Goal: Task Accomplishment & Management: Use online tool/utility

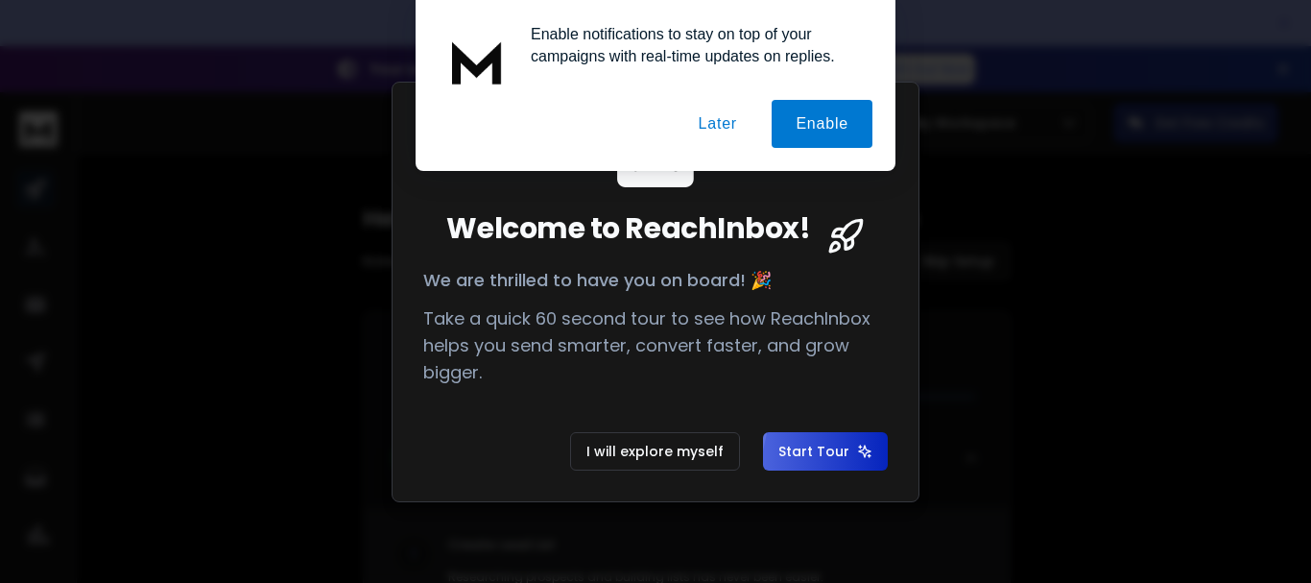
click at [721, 121] on button "Later" at bounding box center [717, 124] width 86 height 48
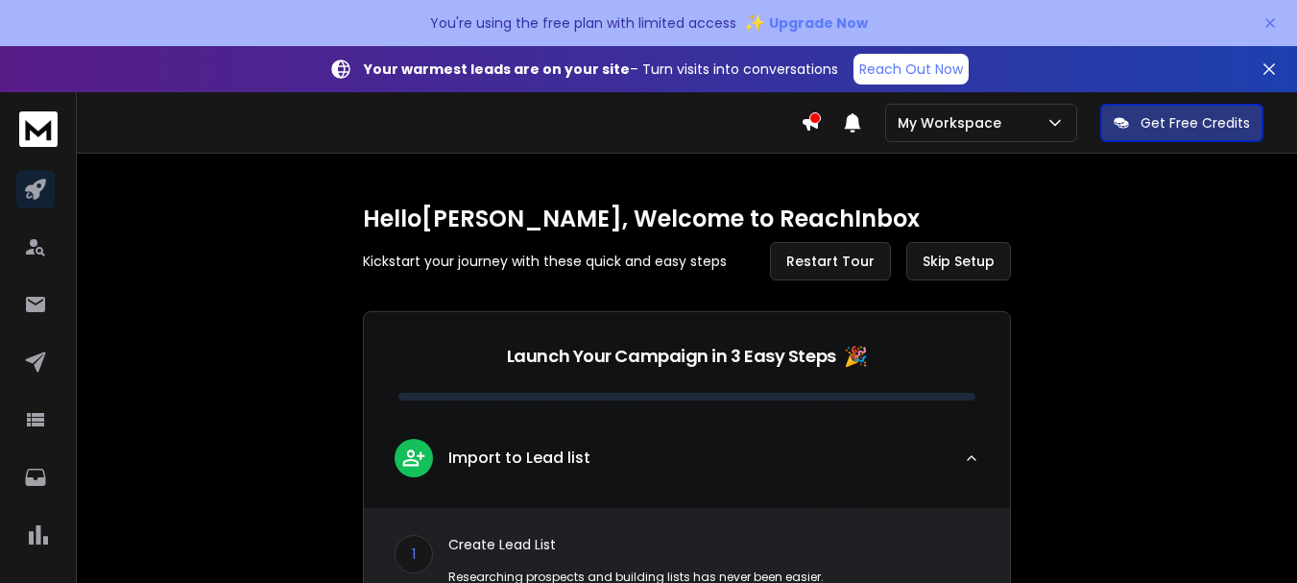
click at [1161, 123] on p "Get Free Credits" at bounding box center [1194, 122] width 109 height 19
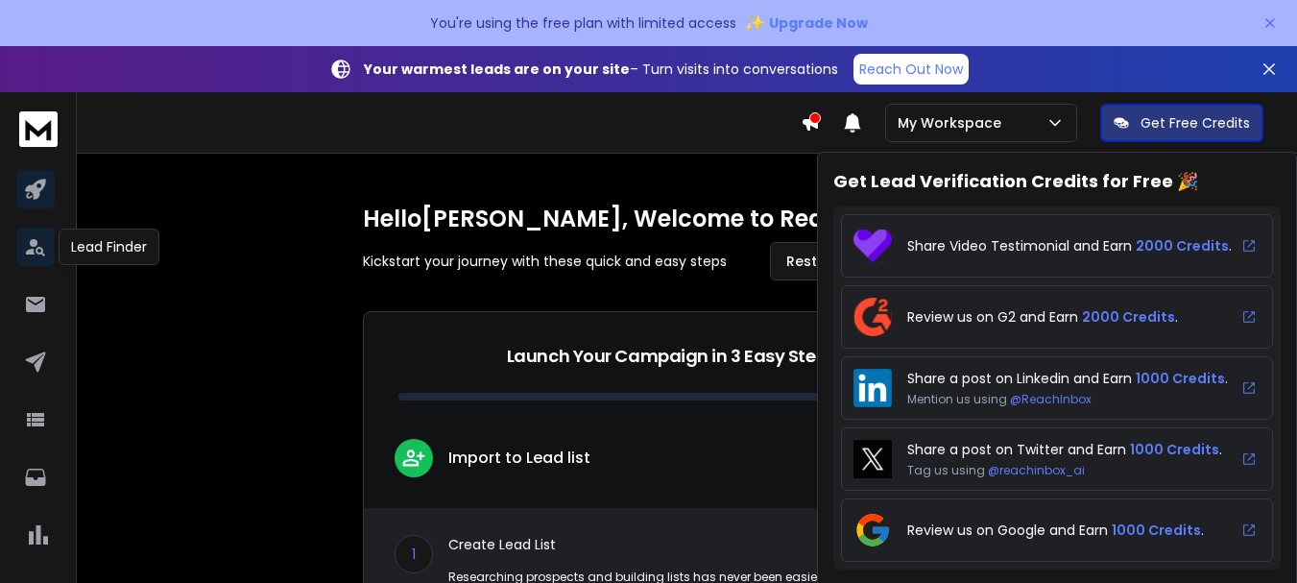
click at [19, 260] on link at bounding box center [35, 247] width 38 height 38
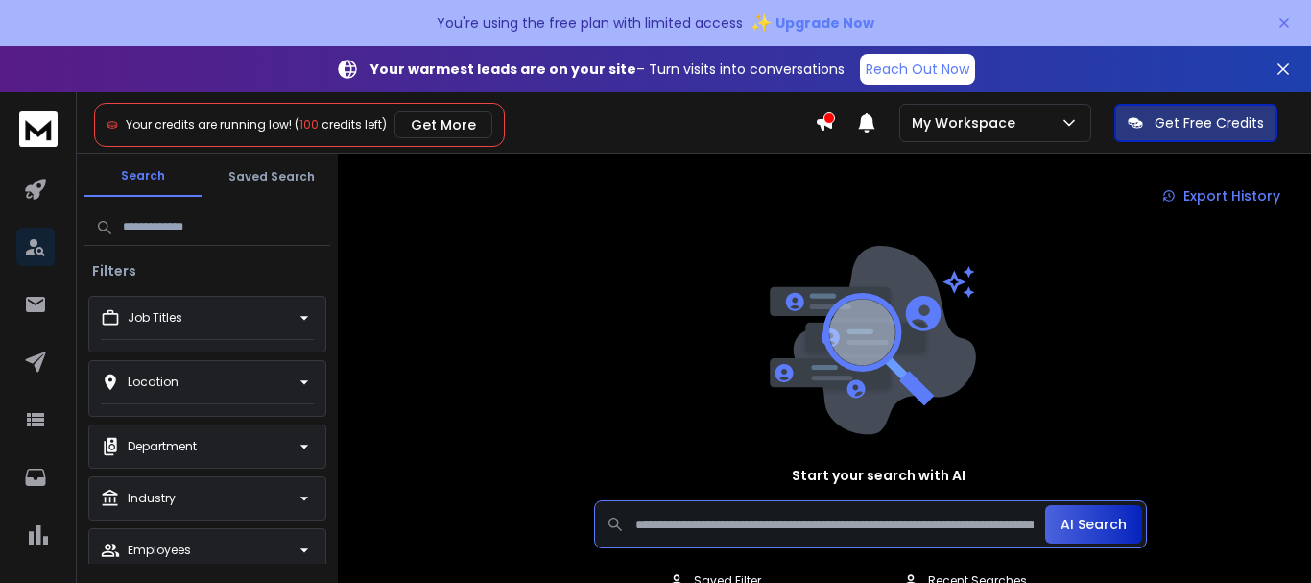
click at [193, 121] on span "Your credits are running low!" at bounding box center [209, 124] width 166 height 16
click at [145, 233] on input at bounding box center [207, 226] width 246 height 38
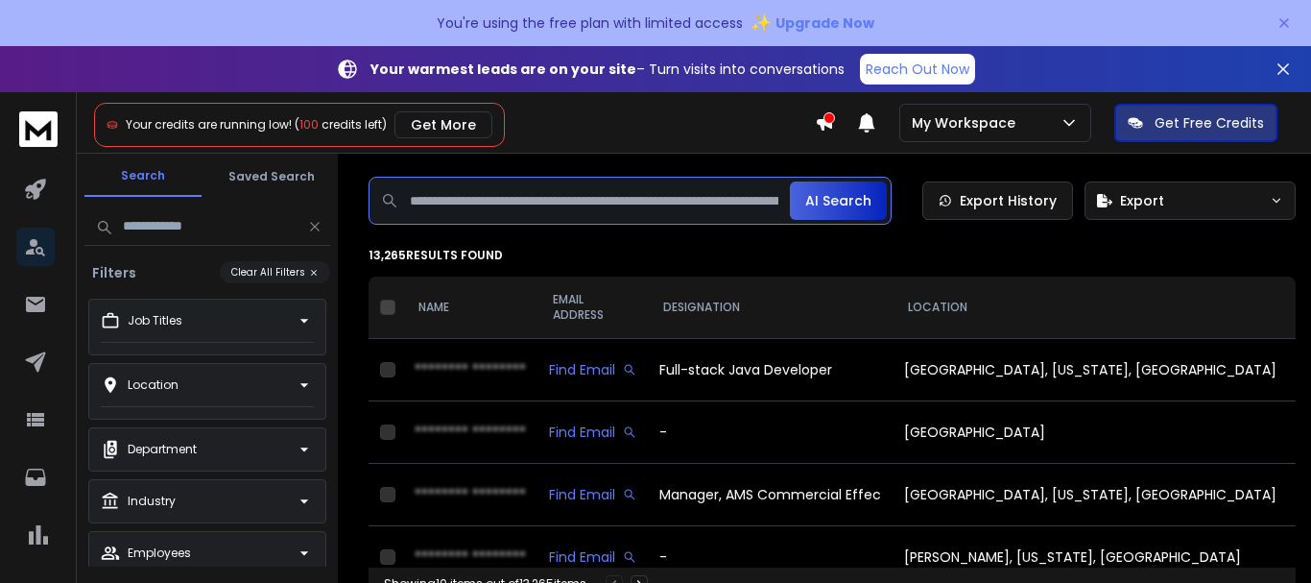
click at [178, 225] on input "**********" at bounding box center [207, 226] width 246 height 38
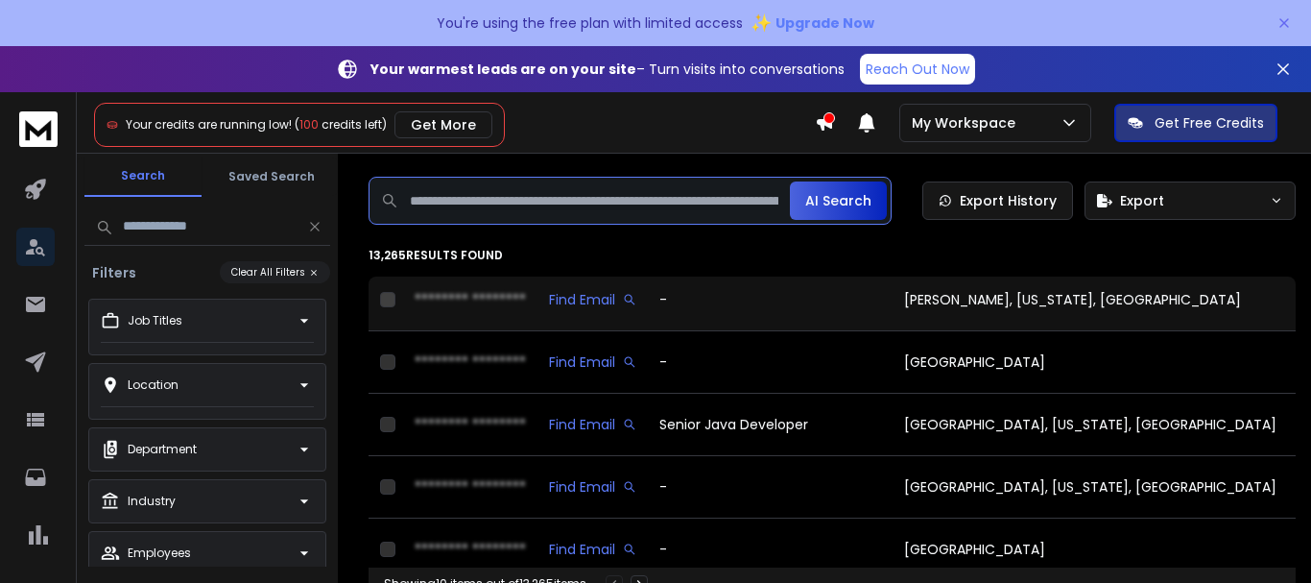
scroll to position [405, 0]
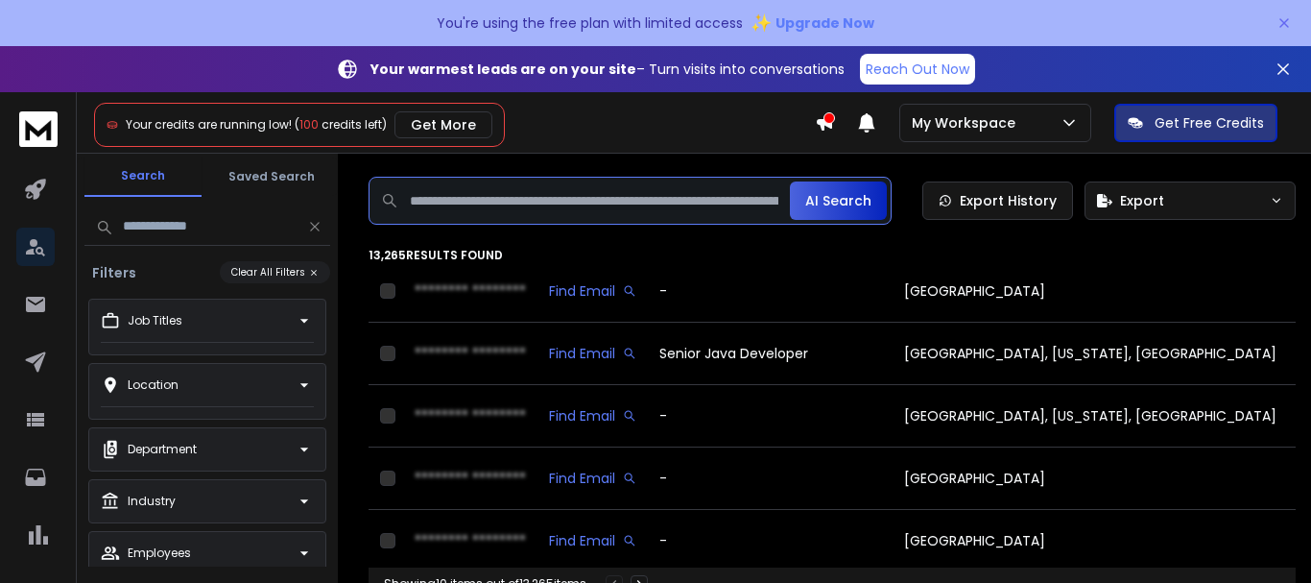
type input "**********"
click at [560, 207] on textarea at bounding box center [594, 200] width 369 height 38
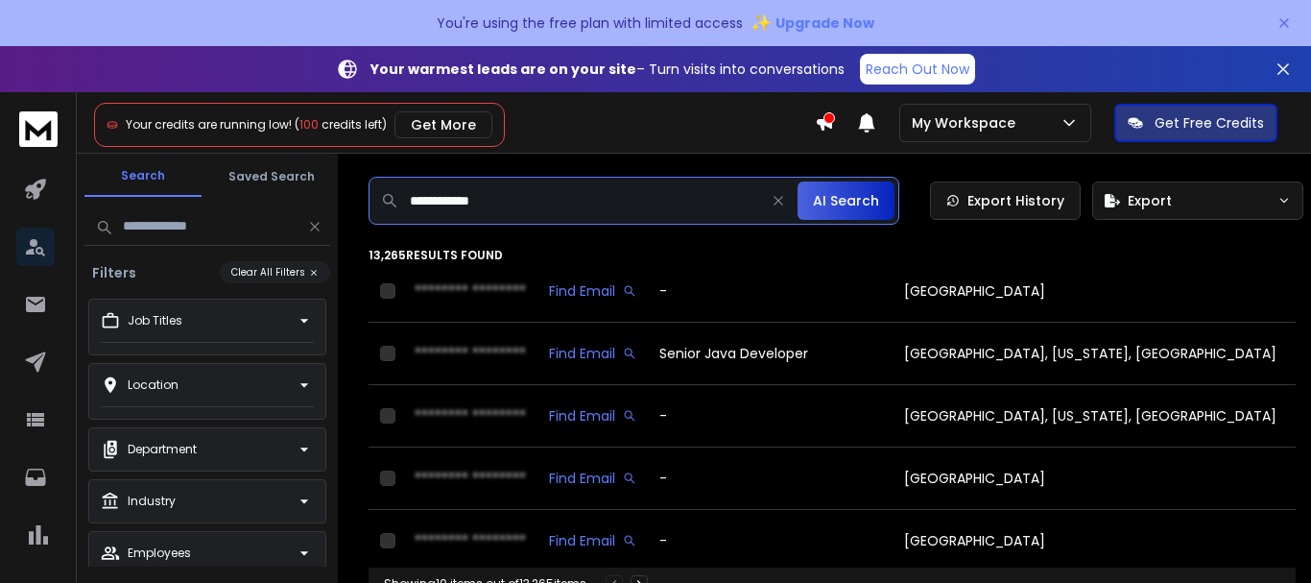
type textarea "**********"
click at [829, 197] on button "AI Search" at bounding box center [846, 200] width 97 height 38
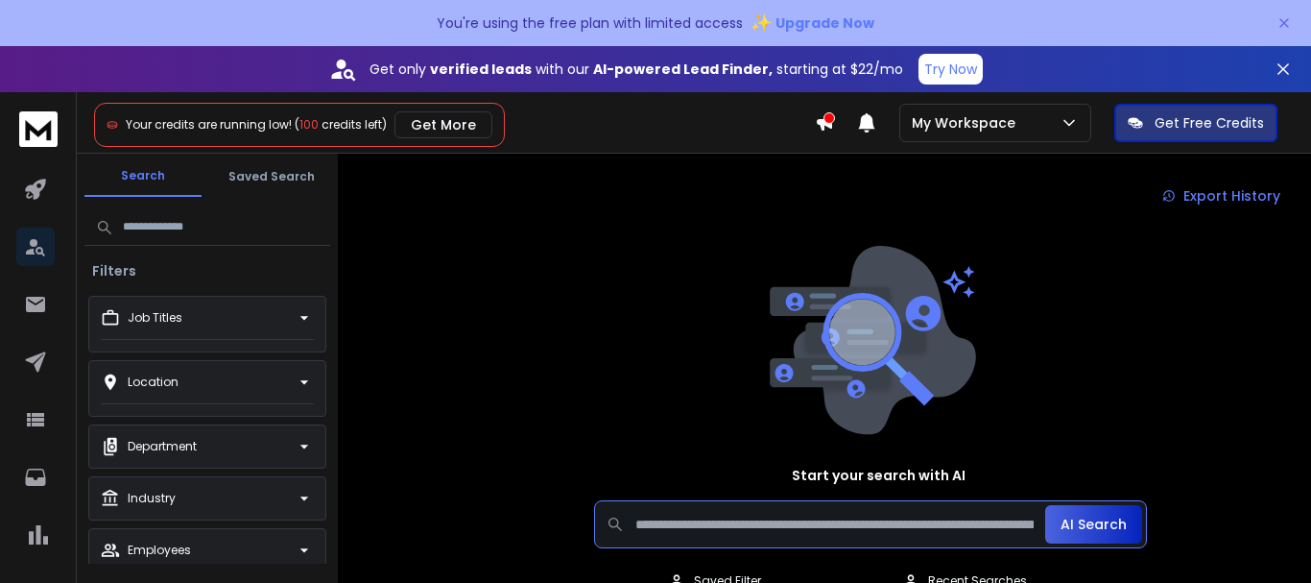
click at [232, 186] on button "Saved Search" at bounding box center [271, 176] width 117 height 38
click at [165, 177] on button "Search" at bounding box center [142, 176] width 117 height 40
click at [32, 252] on icon at bounding box center [35, 252] width 19 height 10
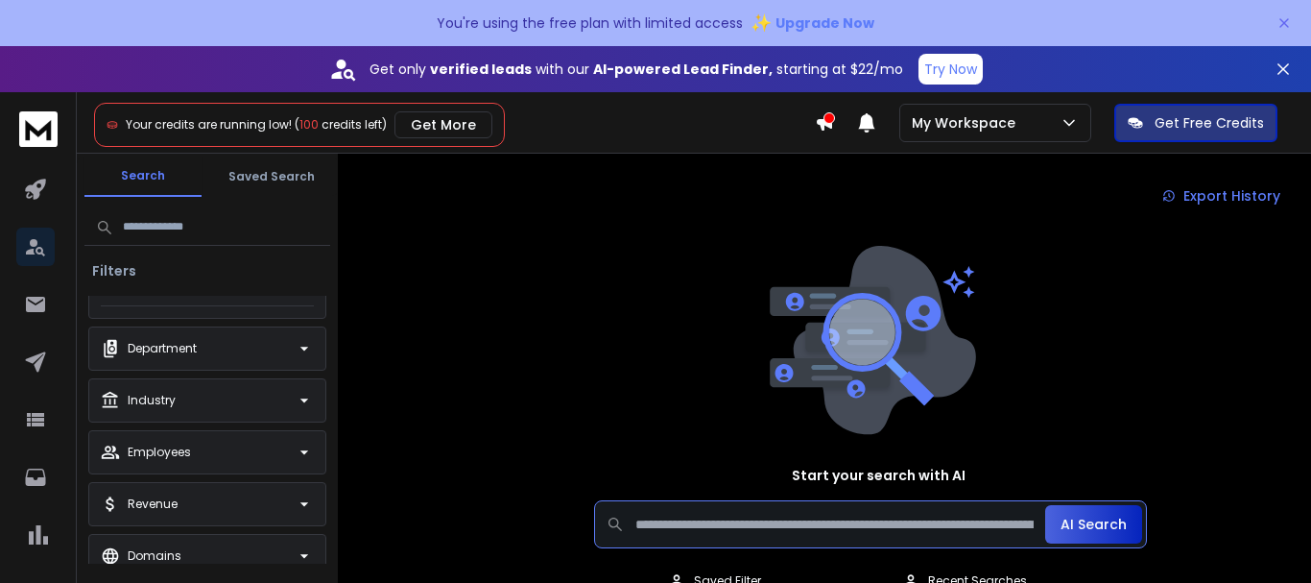
scroll to position [305, 0]
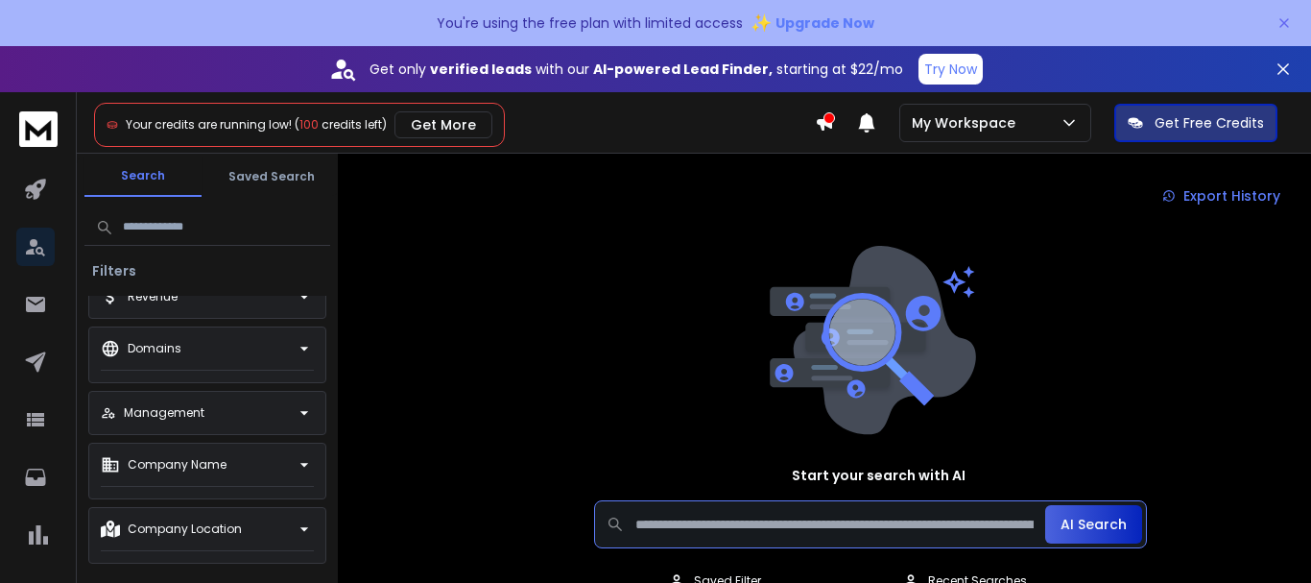
click at [713, 533] on textarea at bounding box center [835, 524] width 398 height 38
click at [830, 528] on textarea at bounding box center [835, 524] width 398 height 38
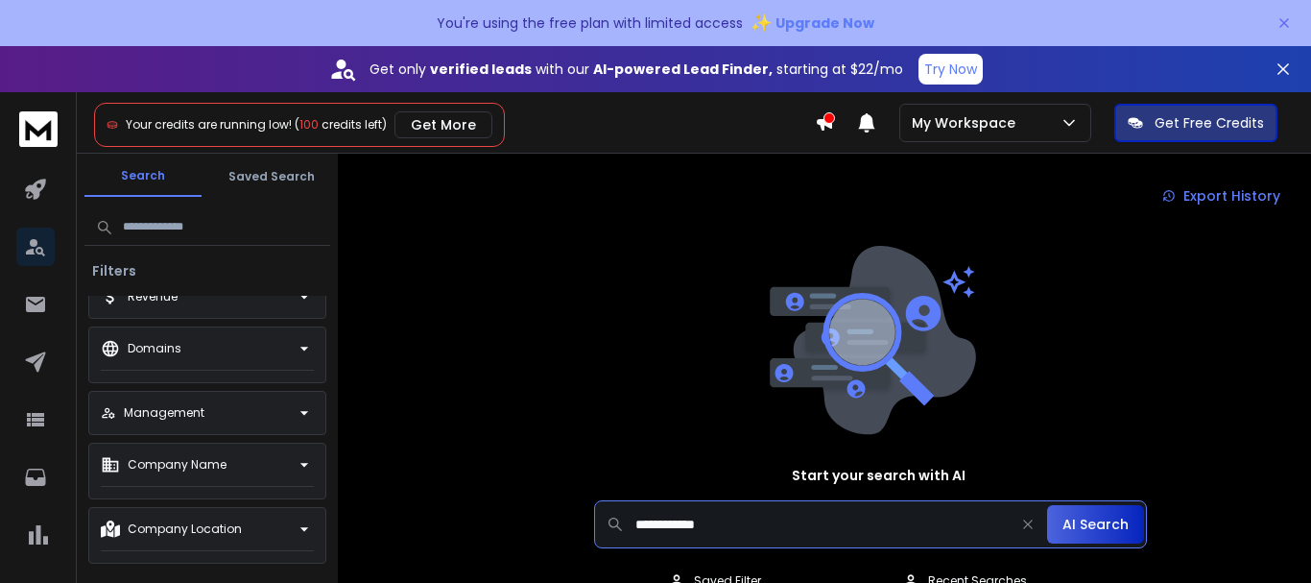
type textarea "**********"
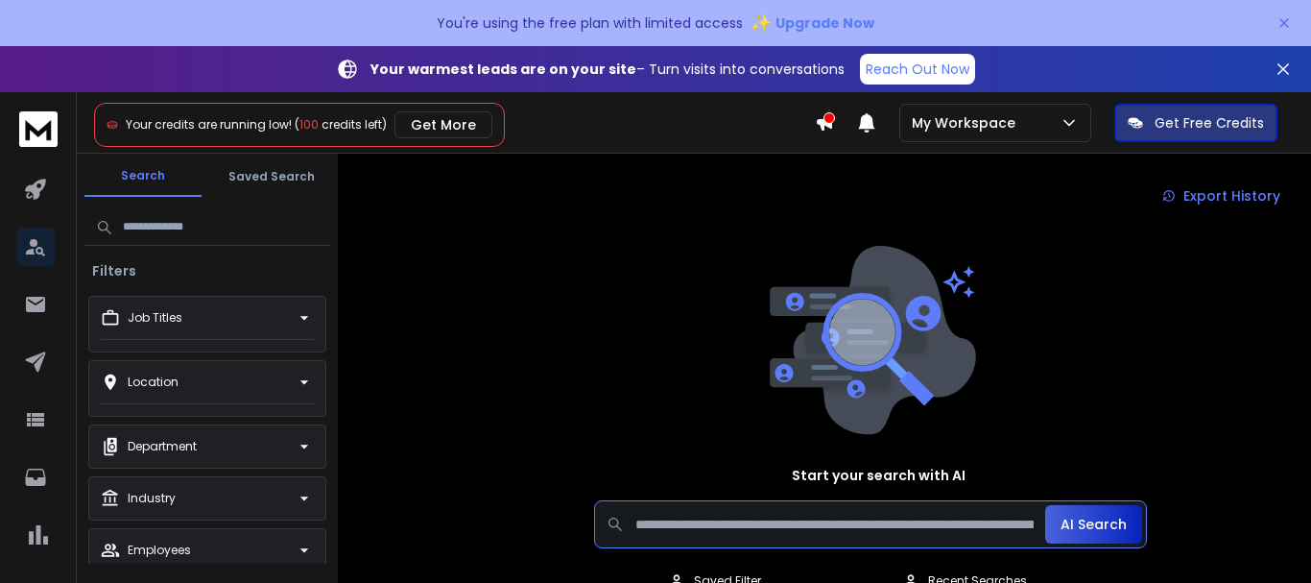
click at [196, 232] on input at bounding box center [207, 226] width 246 height 38
paste input "**********"
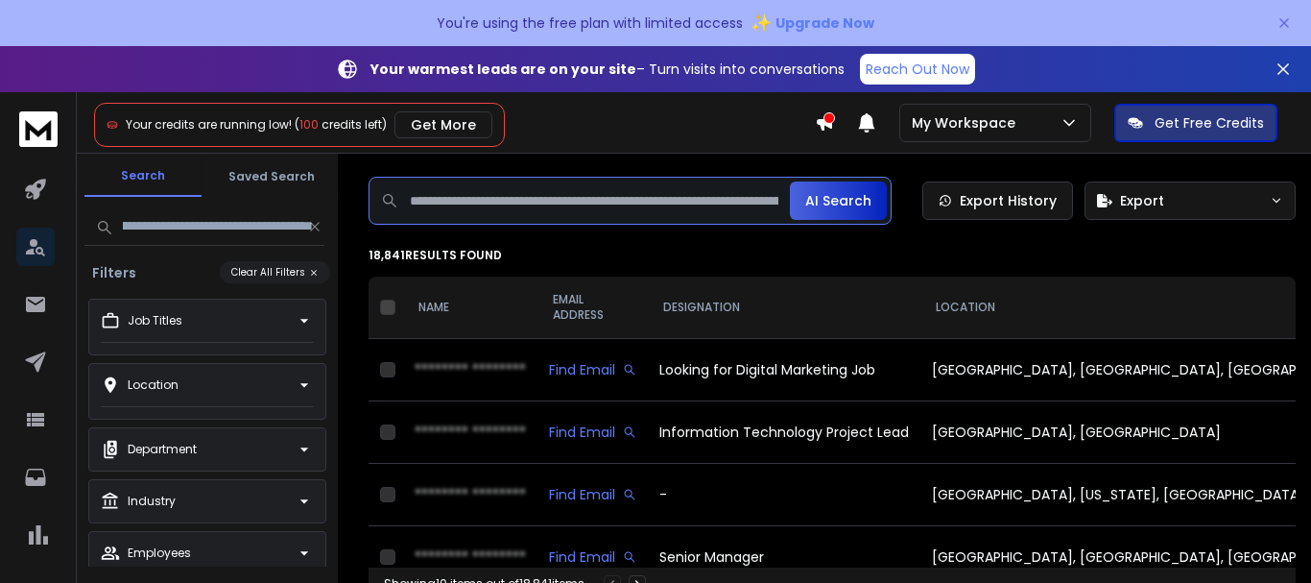
type input "**********"
click at [416, 201] on textarea at bounding box center [594, 200] width 369 height 38
click at [470, 200] on textarea at bounding box center [594, 200] width 369 height 38
paste textarea "**********"
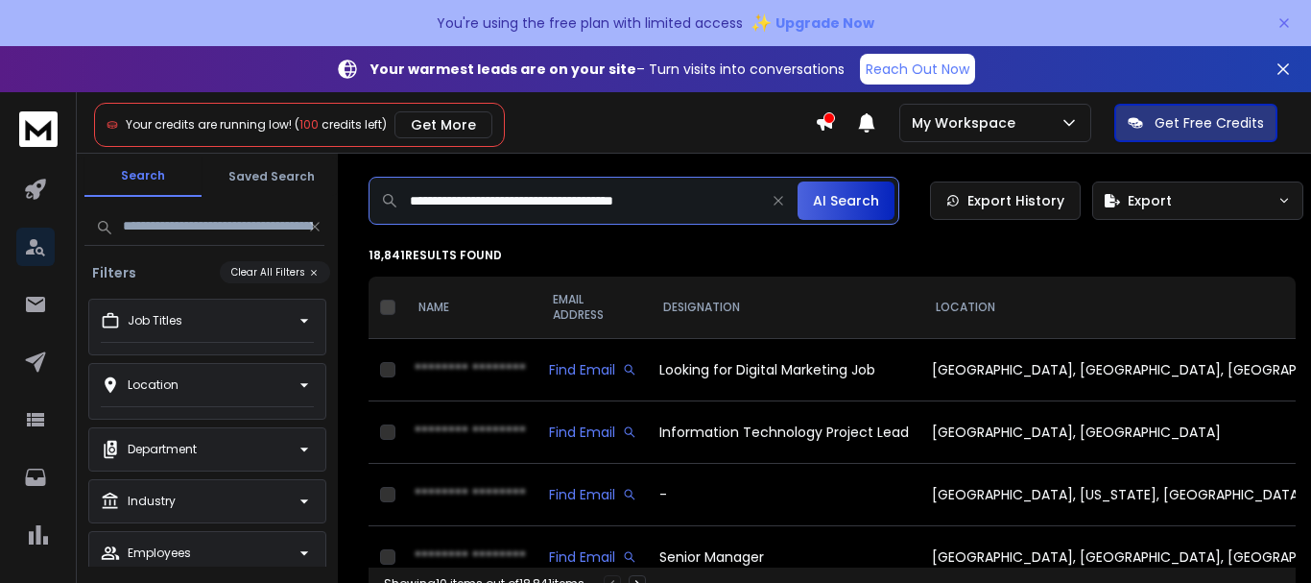
type textarea "**********"
click at [819, 201] on button "AI Search" at bounding box center [846, 200] width 97 height 38
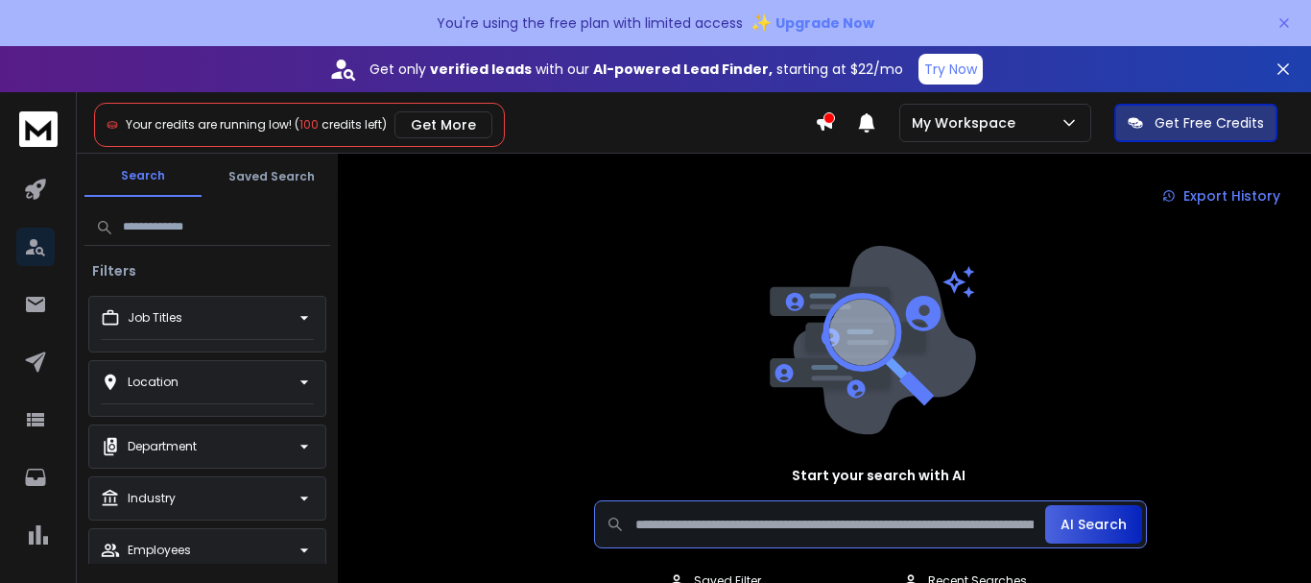
click at [241, 331] on div "Job Titles" at bounding box center [207, 324] width 238 height 57
click at [303, 327] on div "Job Titles" at bounding box center [207, 324] width 238 height 57
click at [218, 300] on div "Job Titles" at bounding box center [207, 324] width 238 height 57
click at [192, 232] on input at bounding box center [207, 226] width 246 height 38
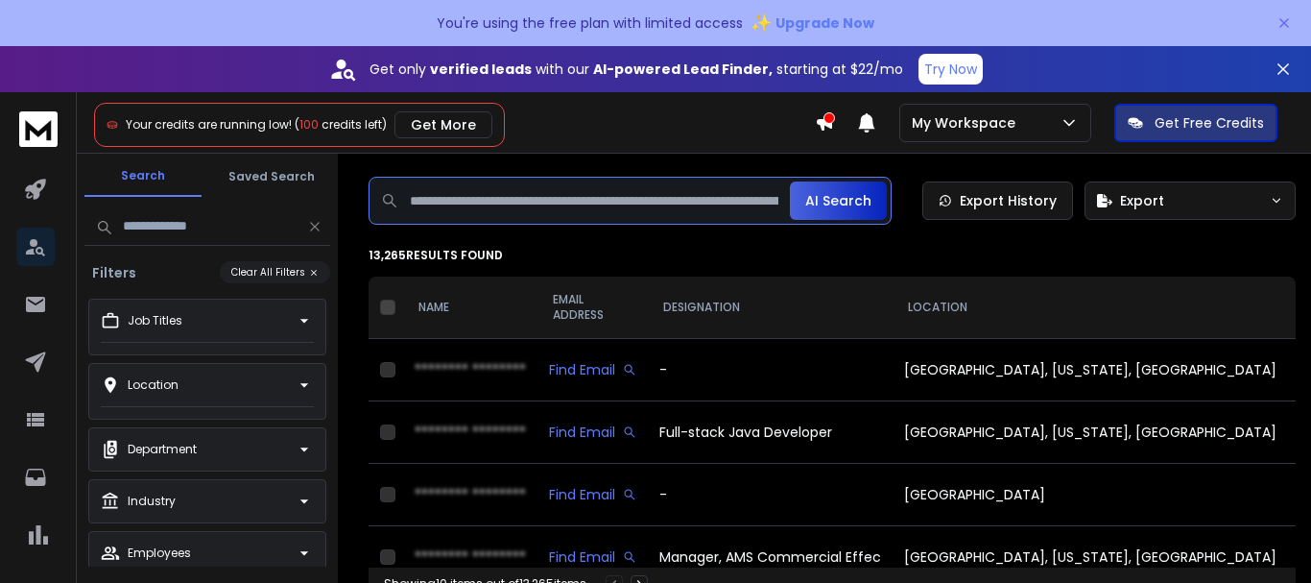
type input "**********"
click at [242, 329] on div "Job Titles" at bounding box center [207, 320] width 213 height 19
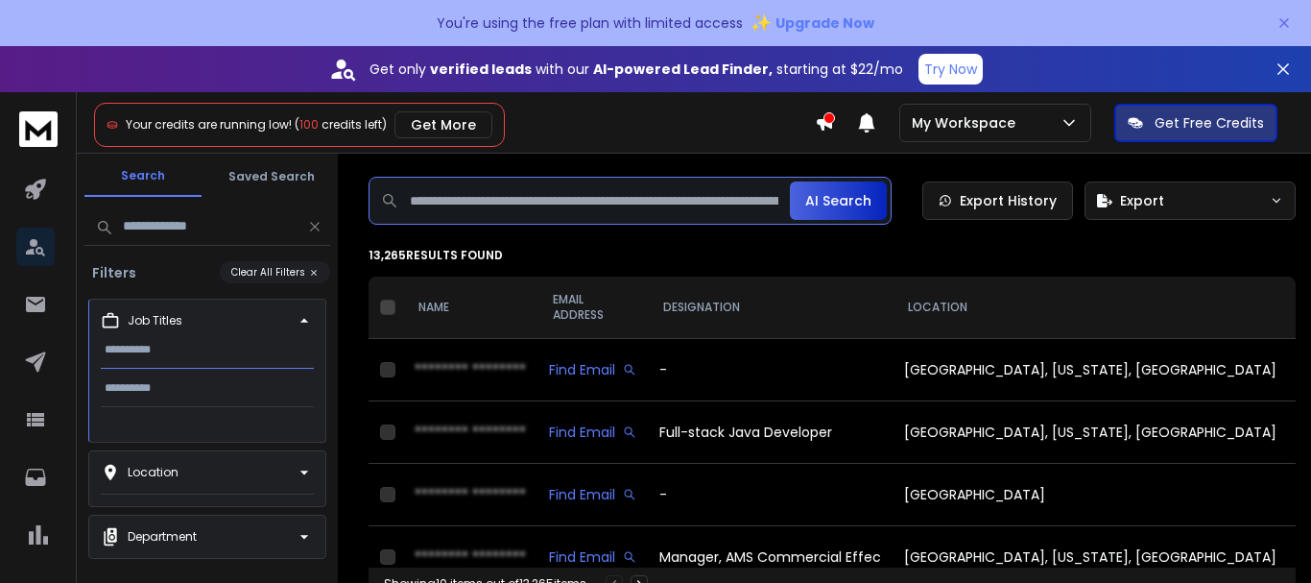
click at [186, 342] on input at bounding box center [207, 349] width 213 height 38
paste input "**********"
type input "**********"
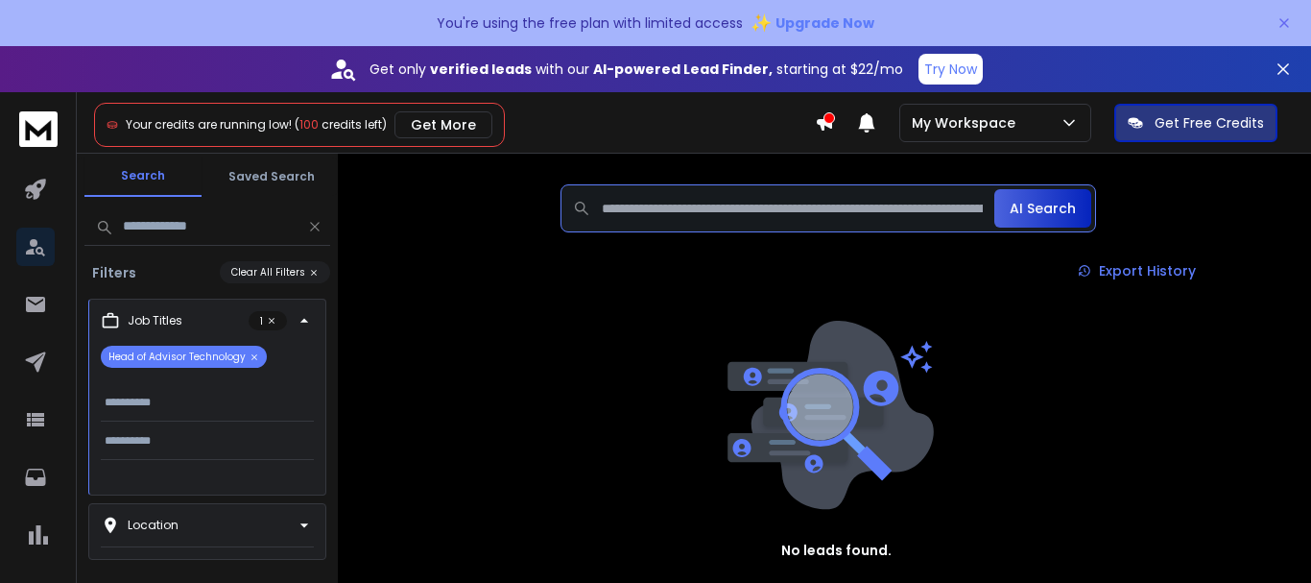
click at [348, 68] on icon at bounding box center [343, 69] width 29 height 29
click at [564, 387] on div "Export History No leads found." at bounding box center [829, 406] width 920 height 308
click at [645, 15] on p "You're using the free plan with limited access" at bounding box center [590, 22] width 306 height 19
click at [46, 132] on img at bounding box center [38, 129] width 38 height 36
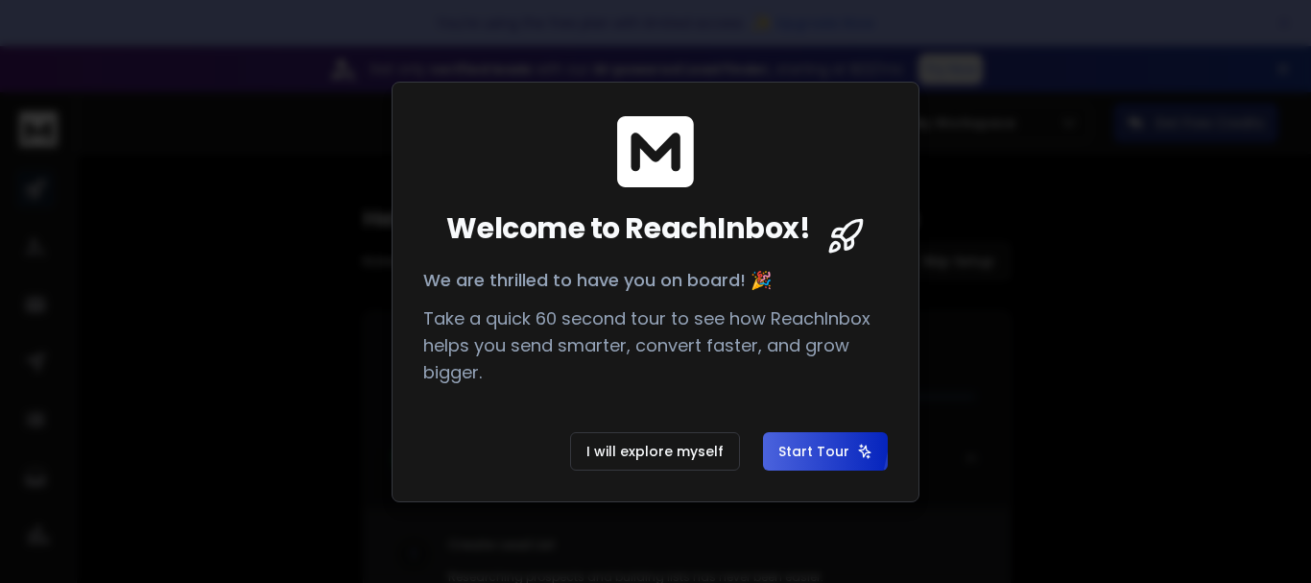
click at [793, 457] on span "Start Tour" at bounding box center [826, 451] width 94 height 19
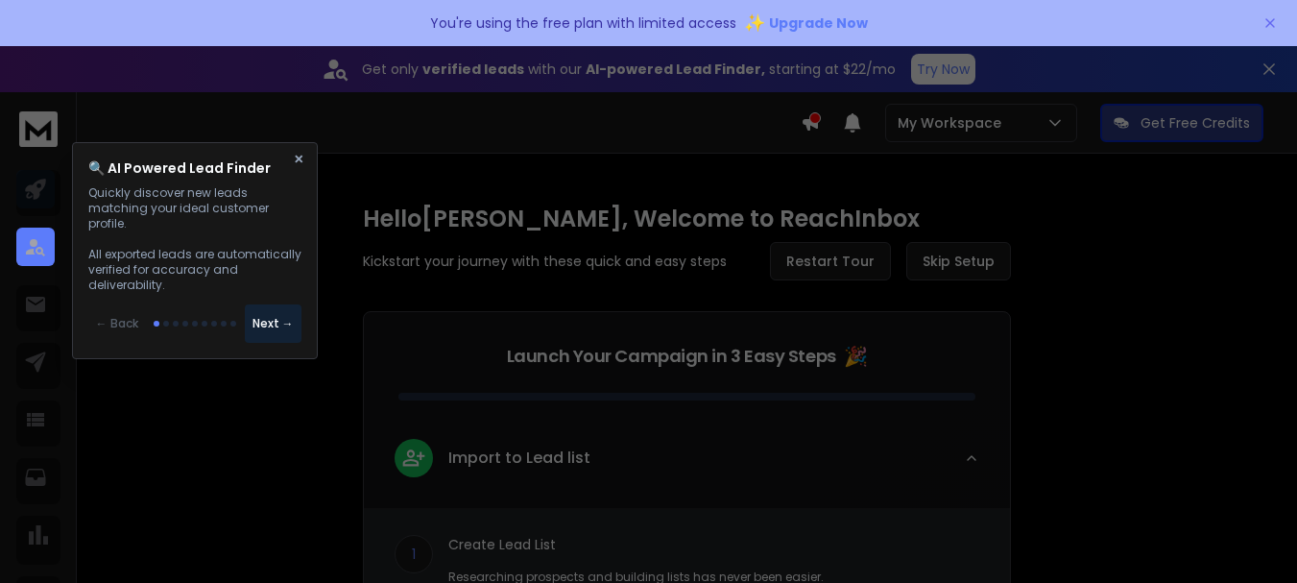
click at [260, 314] on button "Next →" at bounding box center [273, 323] width 57 height 38
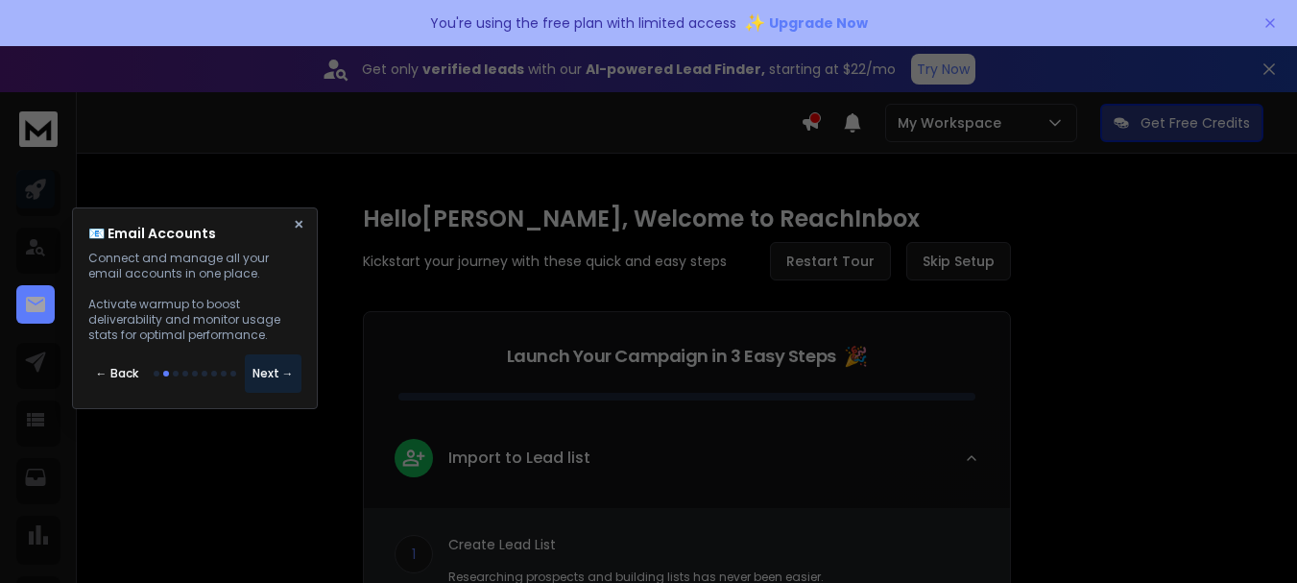
click at [289, 374] on button "Next →" at bounding box center [273, 373] width 57 height 38
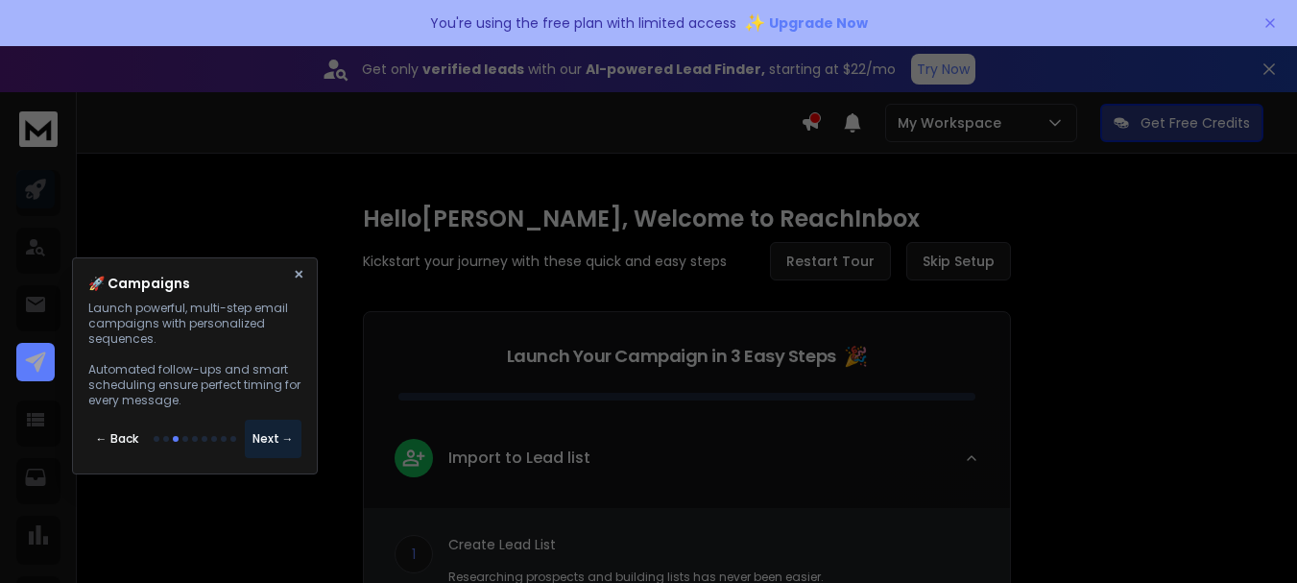
click at [276, 427] on button "Next →" at bounding box center [273, 439] width 57 height 38
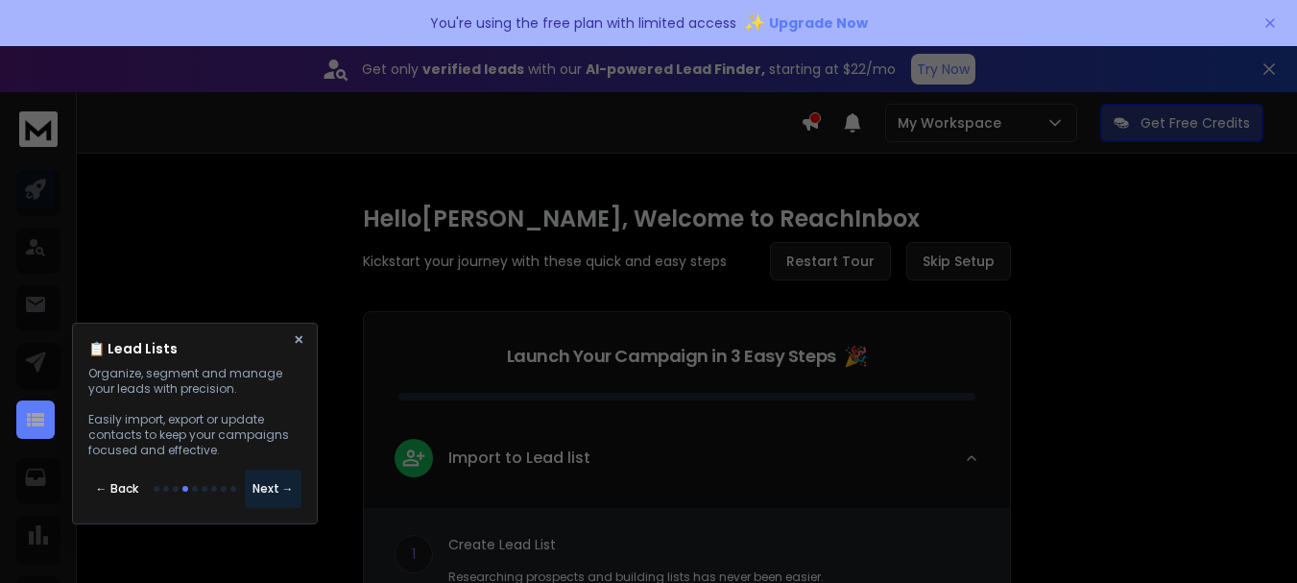
click at [287, 494] on button "Next →" at bounding box center [273, 488] width 57 height 38
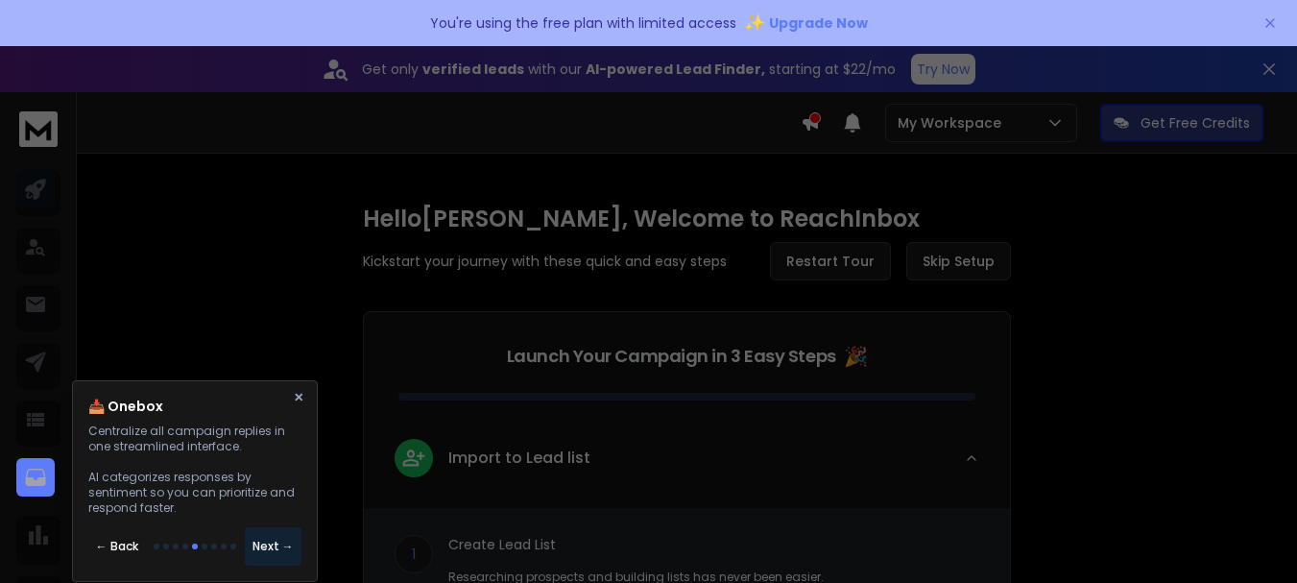
click at [269, 546] on button "Next →" at bounding box center [273, 546] width 57 height 38
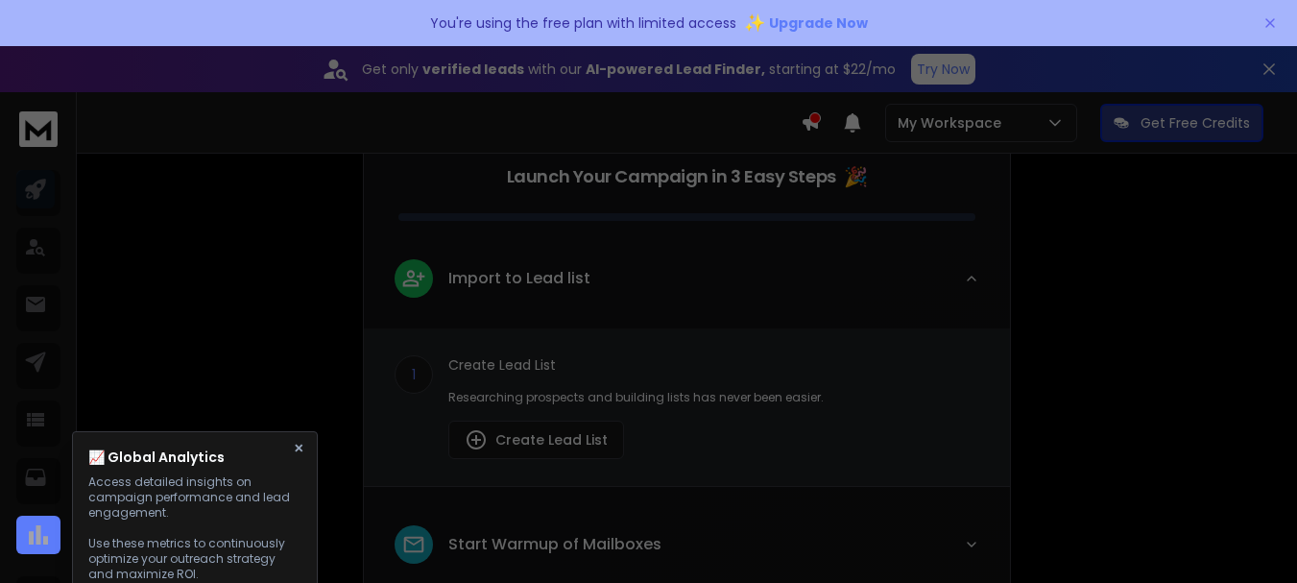
scroll to position [350, 0]
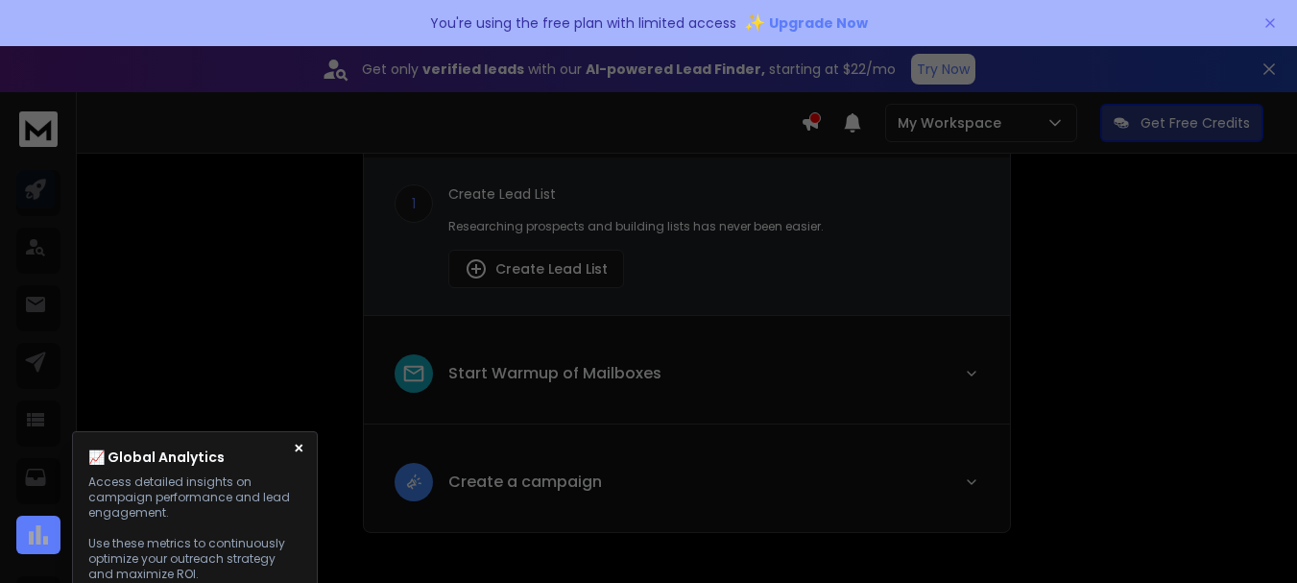
click at [297, 440] on button "×" at bounding box center [299, 448] width 12 height 17
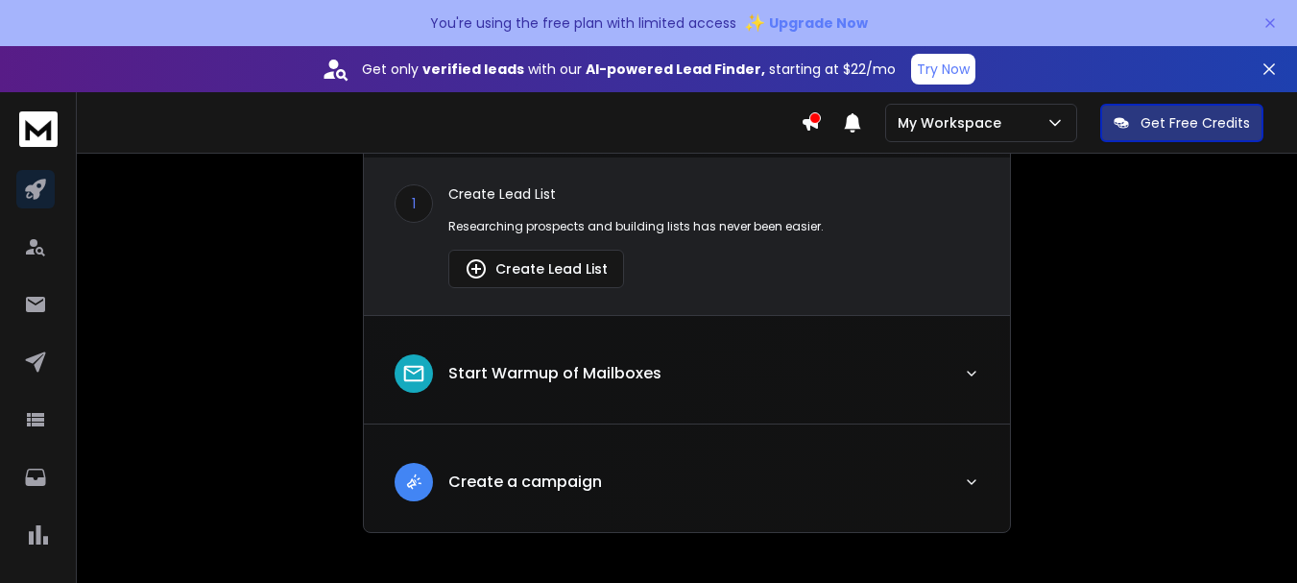
click at [252, 344] on div "Hello Phuong , Welcome to ReachInbox Kickstart your journey with these quick an…" at bounding box center [687, 192] width 1159 height 741
click at [532, 259] on button "Create Lead List" at bounding box center [536, 269] width 176 height 38
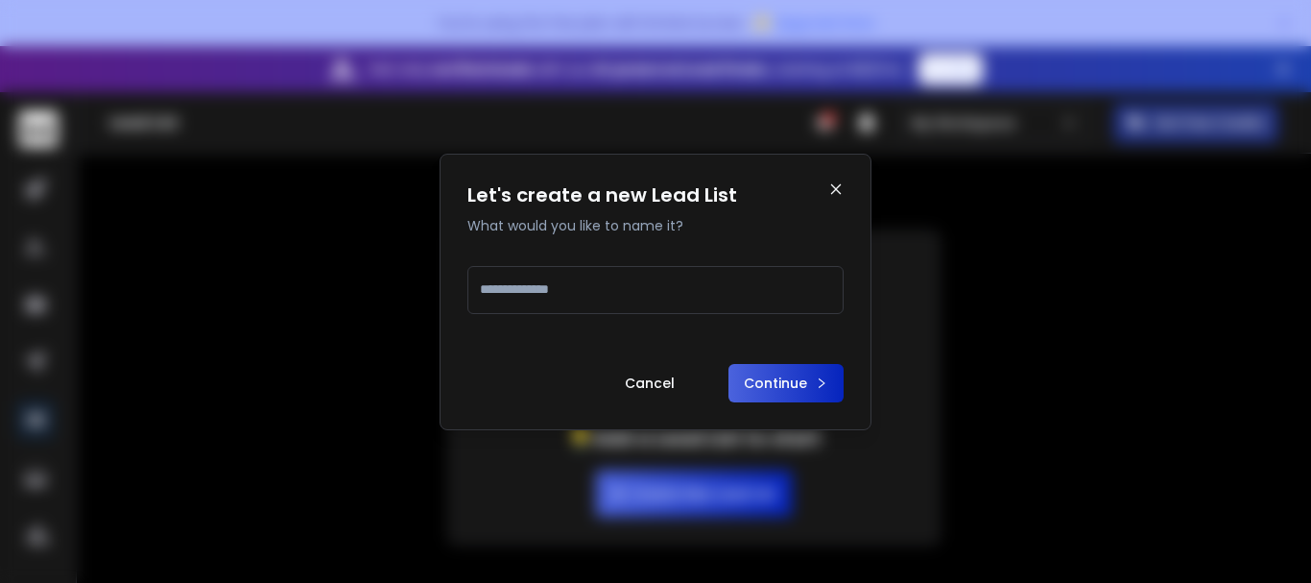
click at [843, 185] on icon at bounding box center [835, 188] width 15 height 15
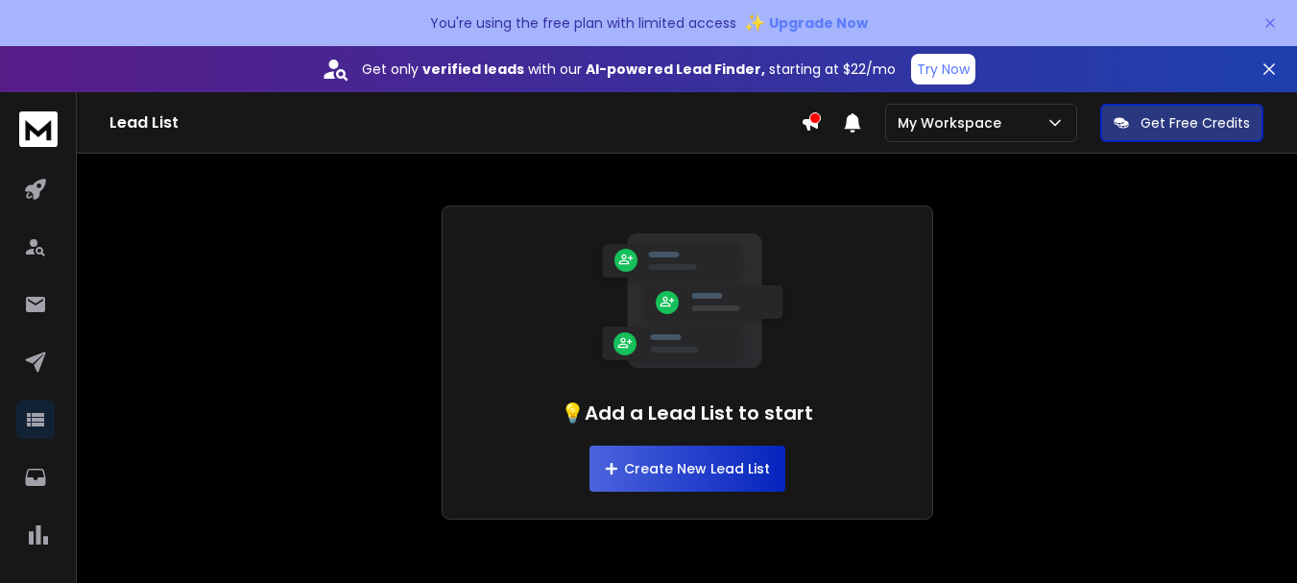
scroll to position [38, 0]
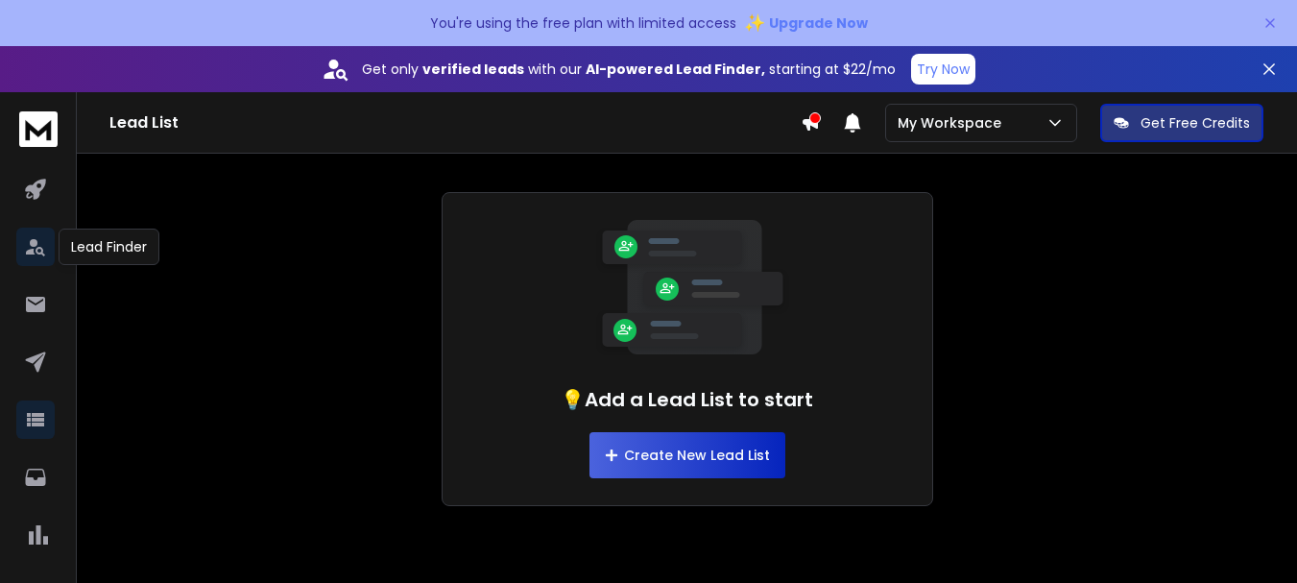
click at [46, 245] on icon at bounding box center [35, 246] width 23 height 23
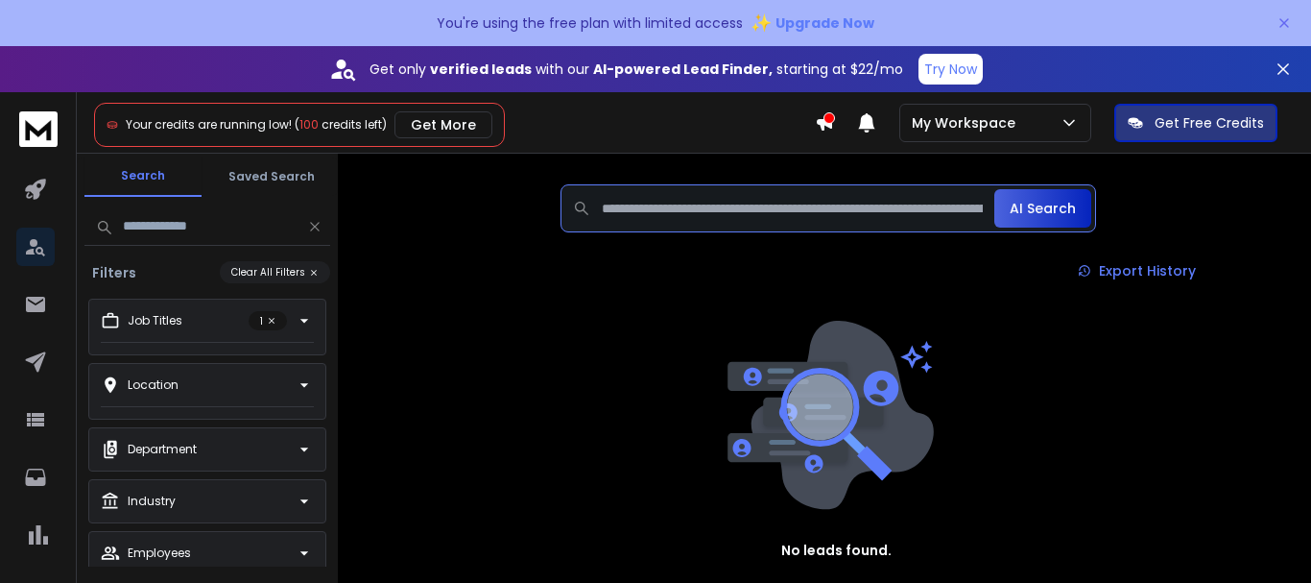
click at [660, 199] on textarea at bounding box center [792, 208] width 381 height 38
click at [983, 117] on p "My Workspace" at bounding box center [967, 122] width 111 height 19
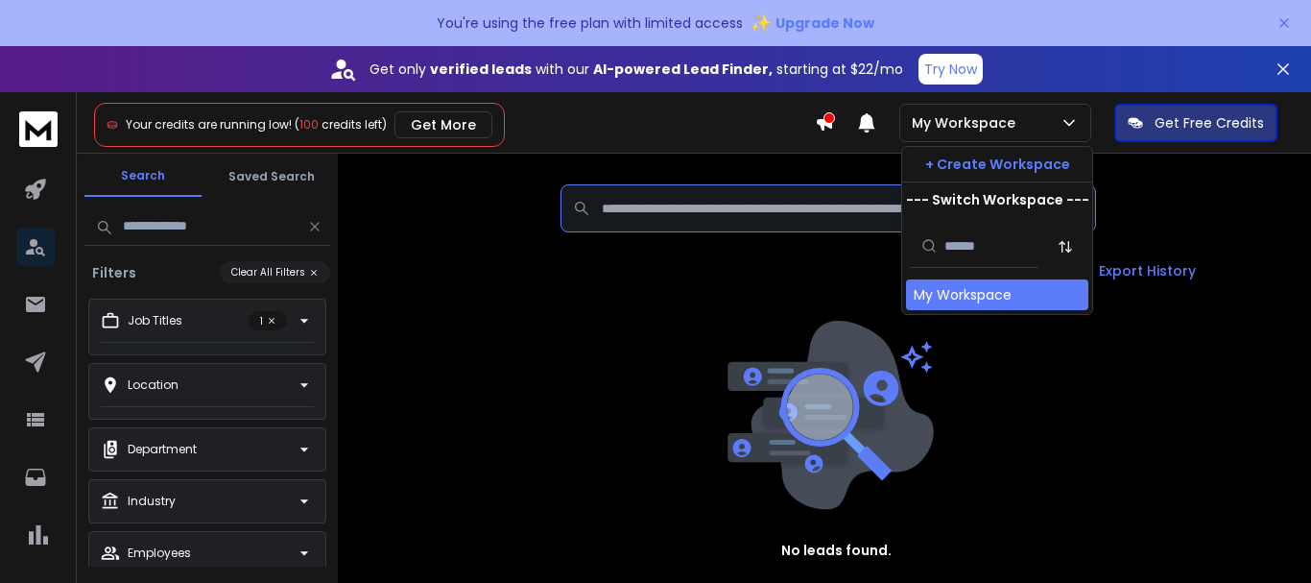
click at [972, 251] on input "text" at bounding box center [986, 246] width 83 height 42
click at [962, 251] on input "text" at bounding box center [986, 246] width 83 height 42
click at [1164, 113] on p "Get Free Credits" at bounding box center [1209, 122] width 109 height 19
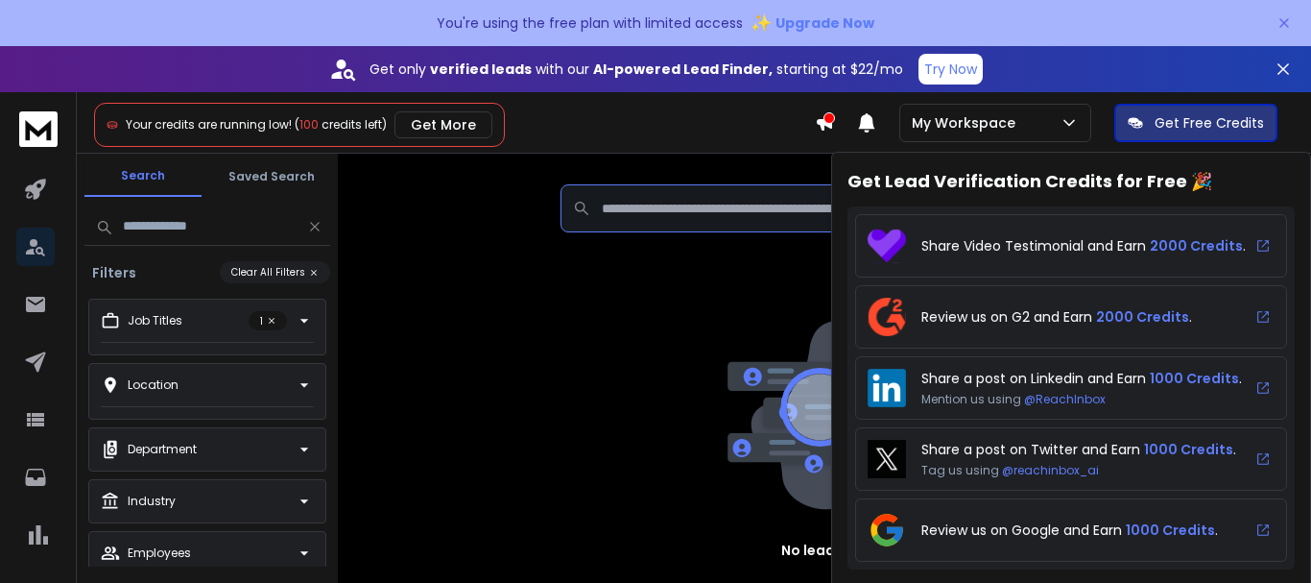
click at [682, 404] on div "Export History No leads found." at bounding box center [829, 406] width 920 height 308
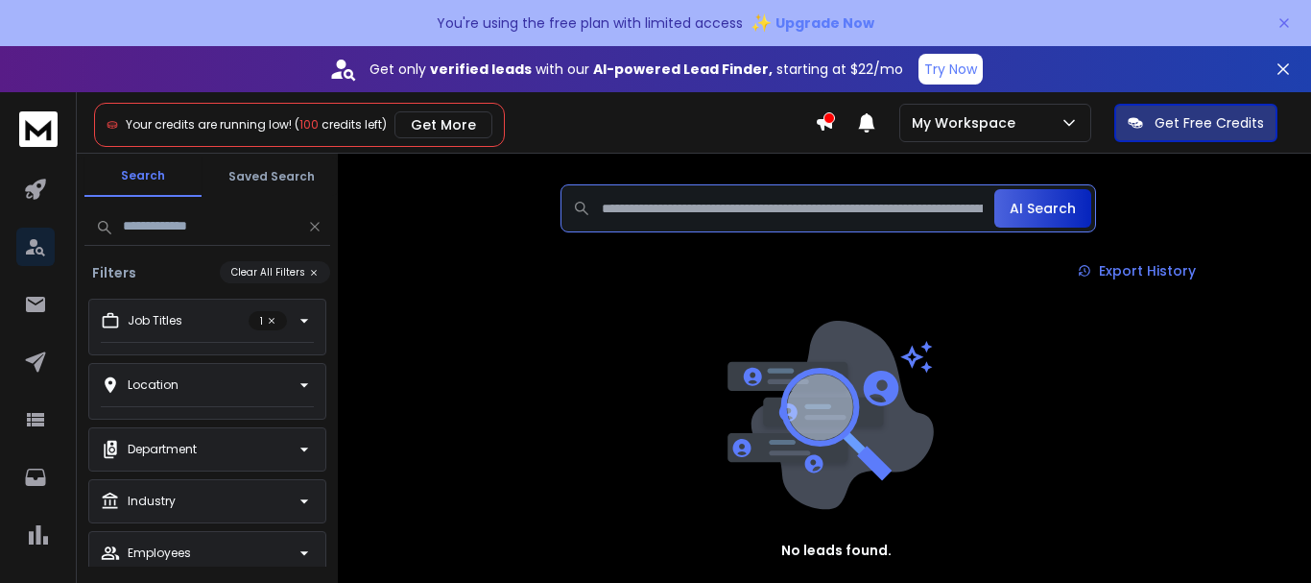
click at [1150, 126] on button "Get Free Credits" at bounding box center [1196, 123] width 163 height 38
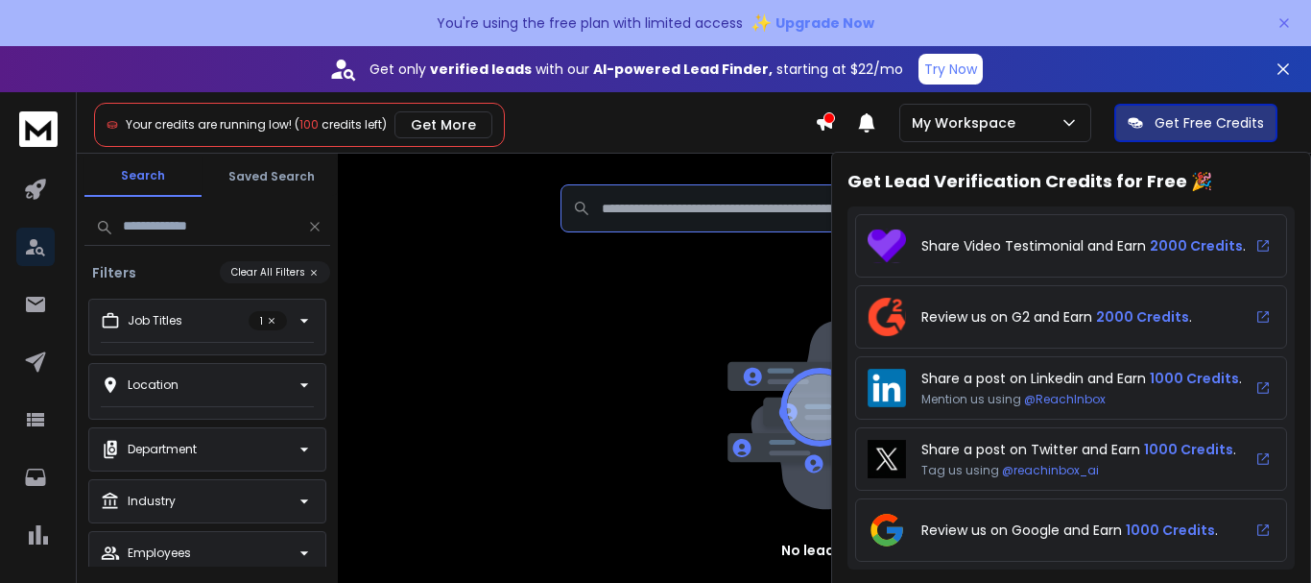
click at [604, 442] on div "Export History No leads found." at bounding box center [829, 406] width 920 height 308
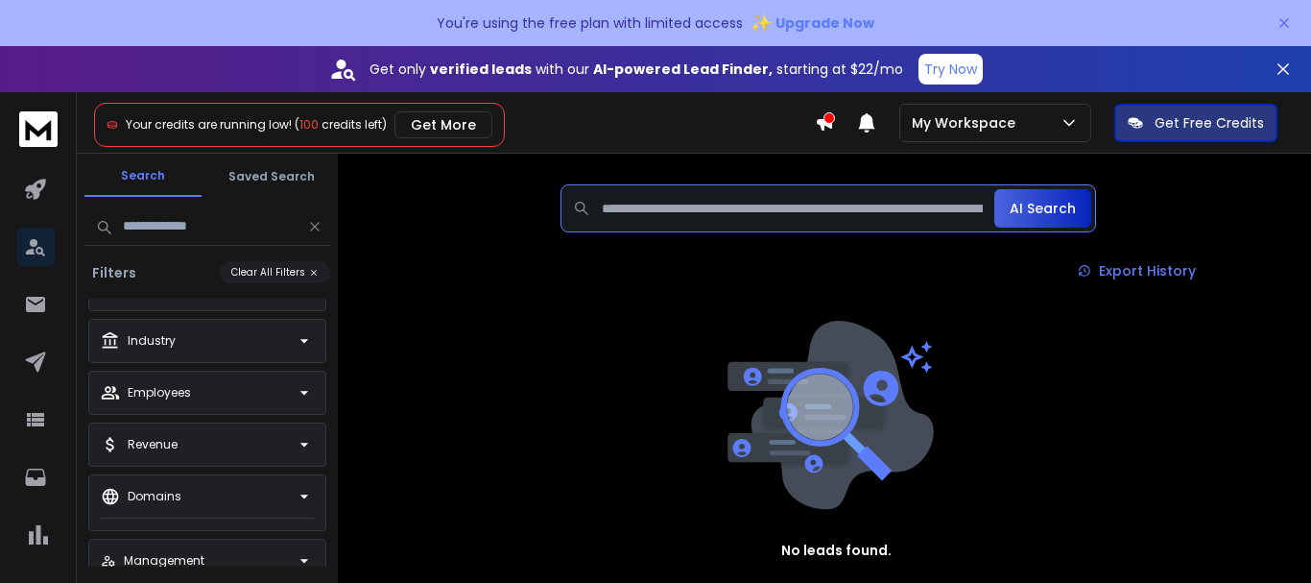
scroll to position [305, 0]
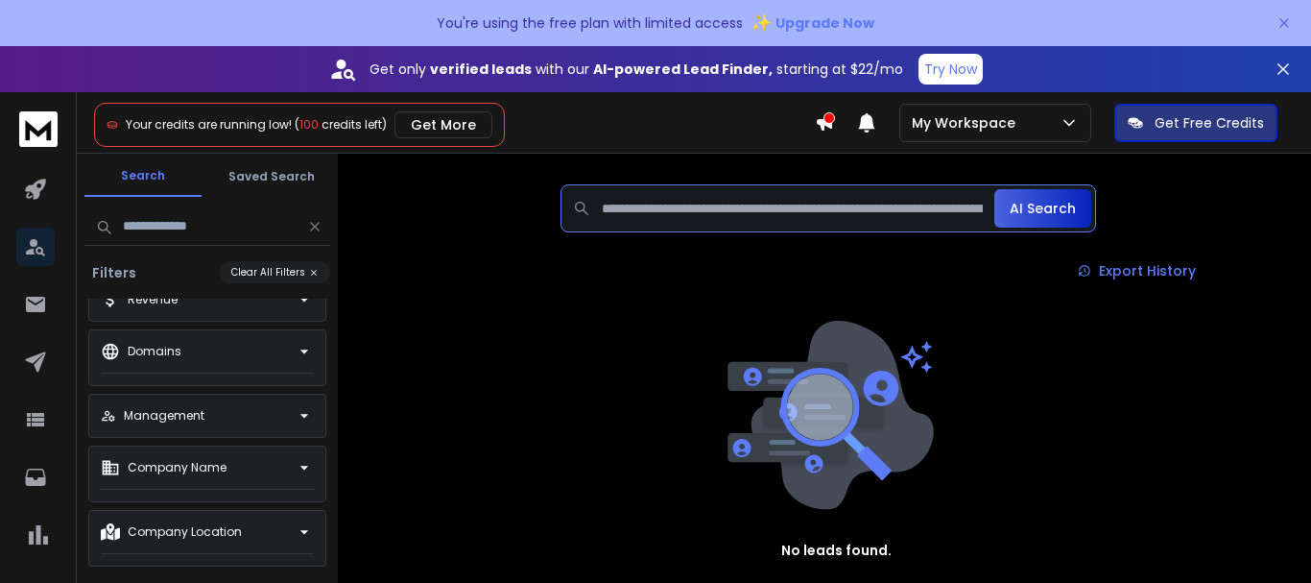
click at [251, 480] on div "Company Name" at bounding box center [207, 473] width 238 height 57
click at [295, 464] on icon at bounding box center [304, 467] width 19 height 19
click at [188, 507] on input at bounding box center [207, 496] width 213 height 38
type input "**********"
click at [172, 540] on input at bounding box center [207, 535] width 213 height 38
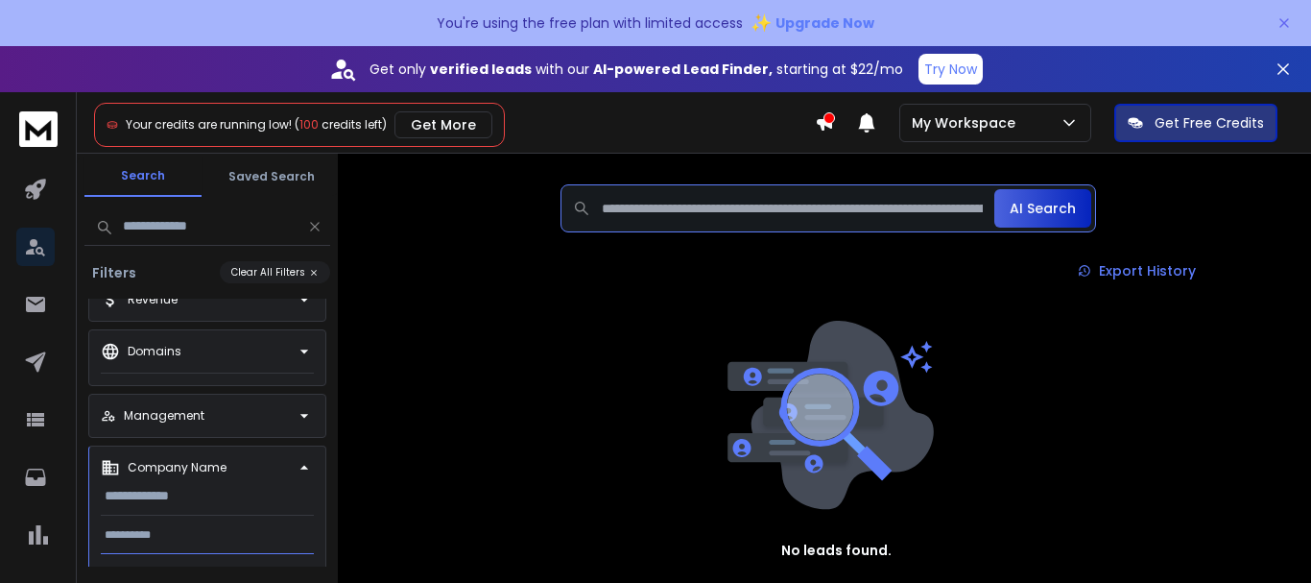
scroll to position [0, 0]
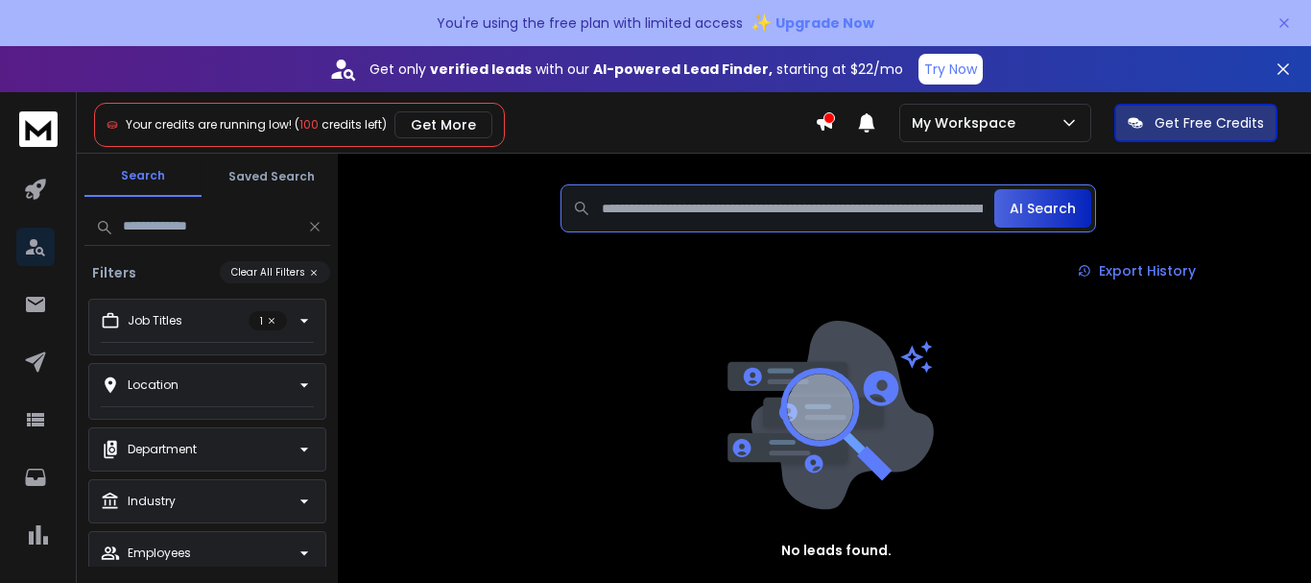
click at [239, 375] on div "Location" at bounding box center [207, 384] width 213 height 19
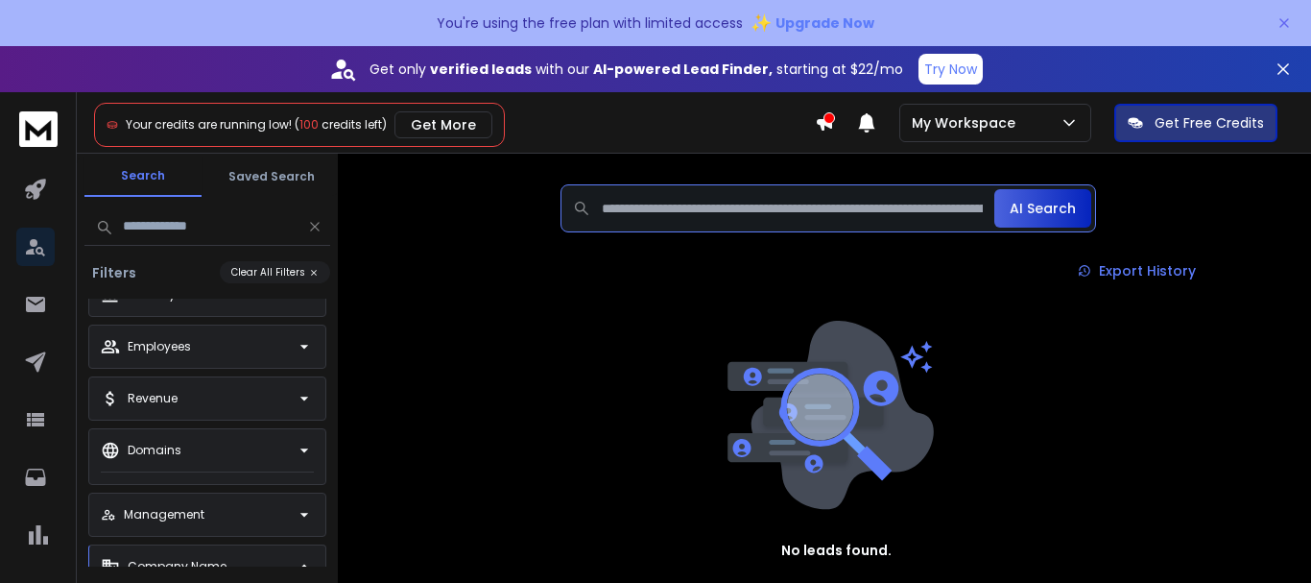
scroll to position [320, 0]
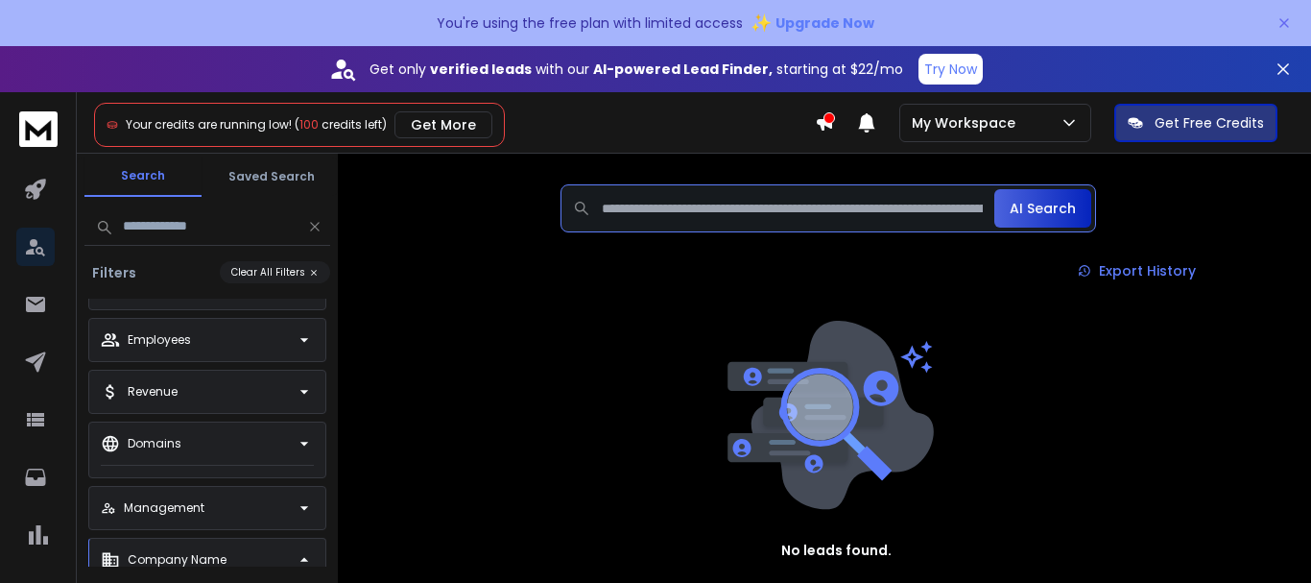
click at [197, 445] on div "Domains" at bounding box center [207, 443] width 213 height 19
click at [174, 478] on input at bounding box center [207, 472] width 213 height 38
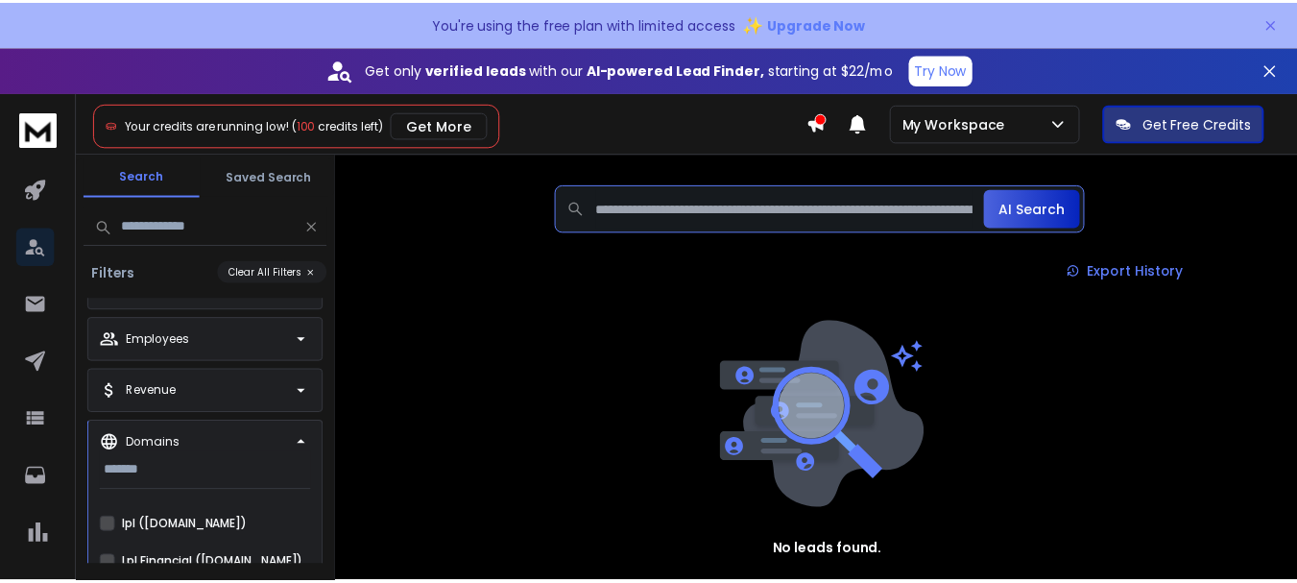
scroll to position [480, 0]
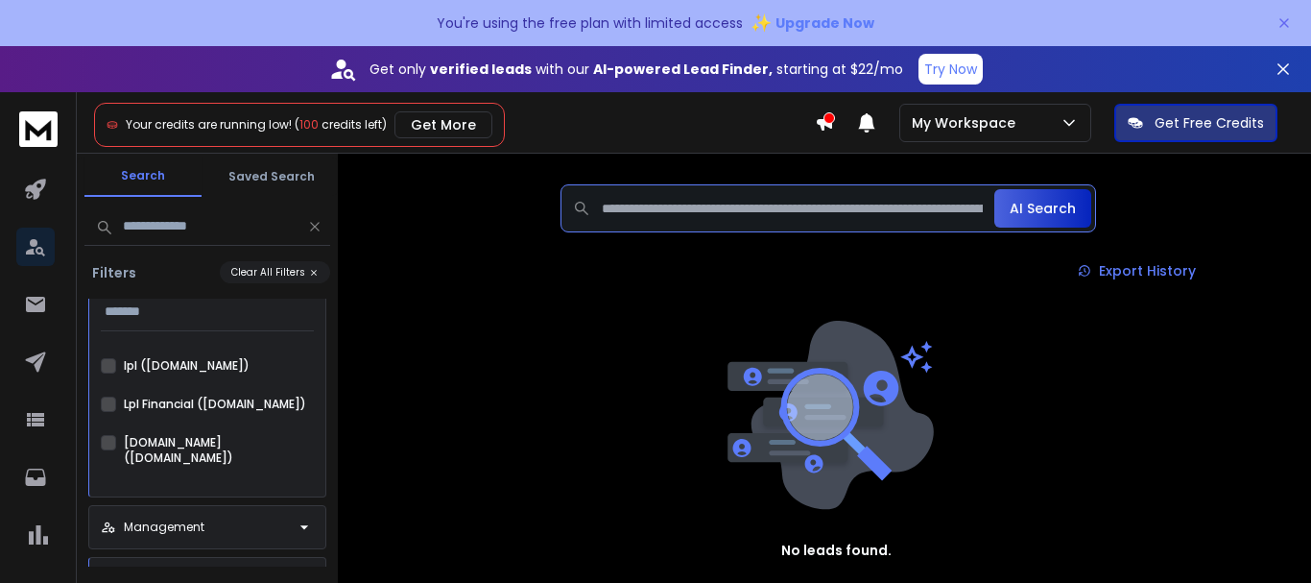
type input "*******"
click at [228, 396] on label "Lpl Financial (lpl.com)" at bounding box center [215, 403] width 182 height 15
click at [116, 396] on \(lpl\ "Lpl Financial (lpl.com)" at bounding box center [108, 403] width 15 height 15
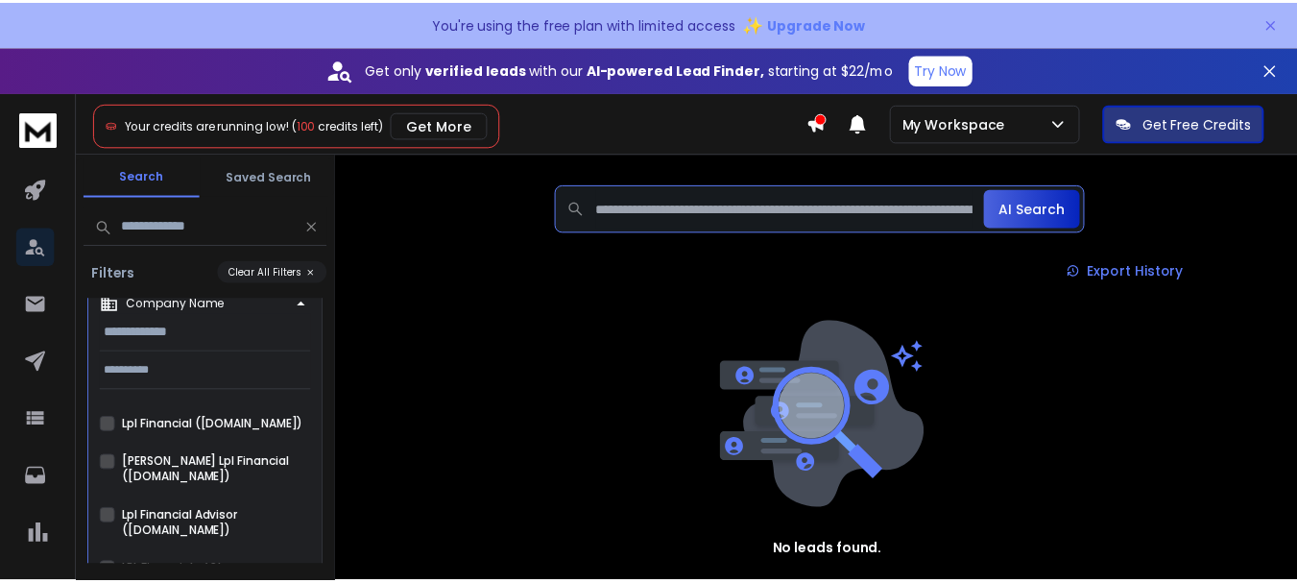
scroll to position [852, 0]
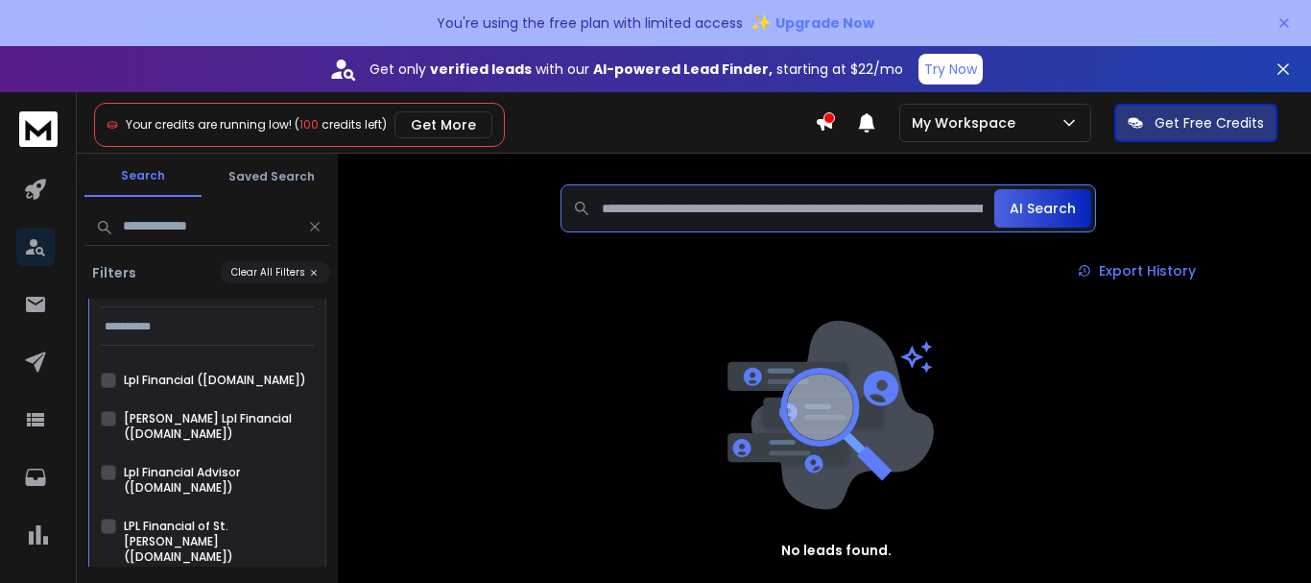
click at [177, 372] on label "Lpl Financial (lpl.com)" at bounding box center [215, 379] width 182 height 15
click at [116, 92] on \(lpl\ "Lpl Financial (lpl.com)" at bounding box center [108, 84] width 15 height 15
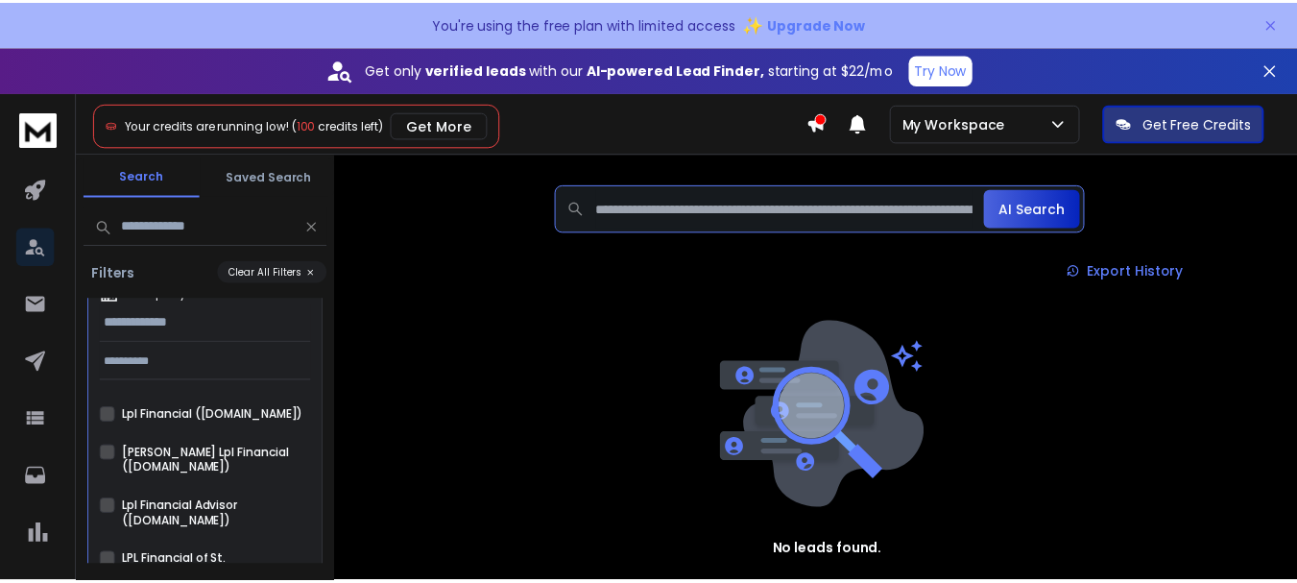
scroll to position [825, 0]
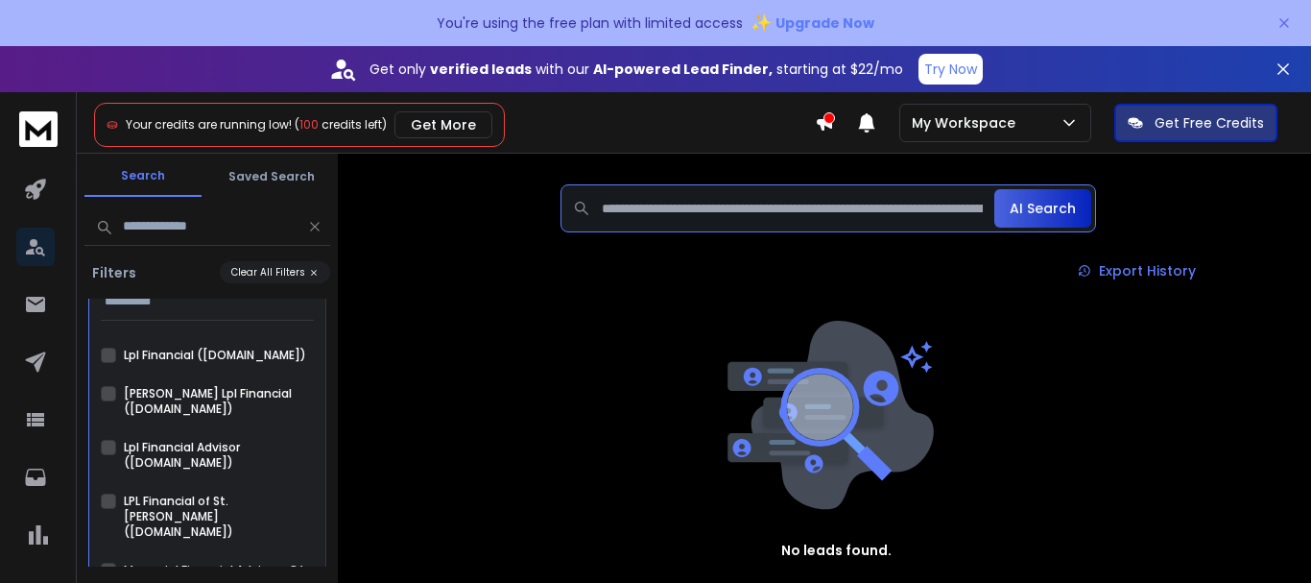
click at [107, 67] on \(lpl\ "Lpl Financial (lpl.com)" at bounding box center [108, 59] width 15 height 15
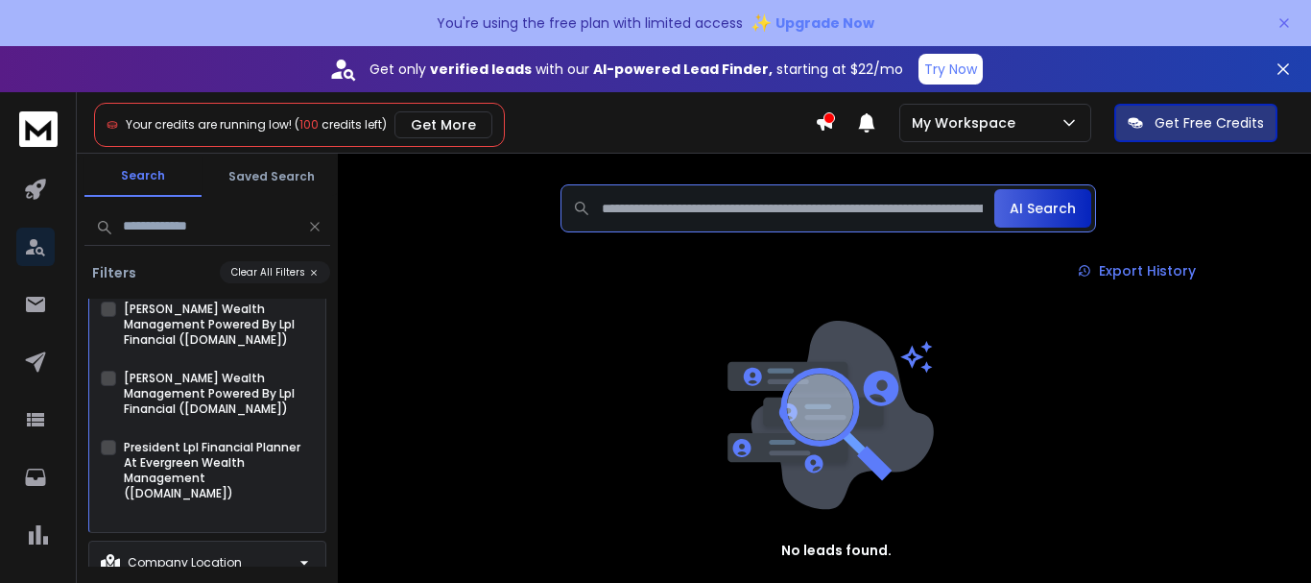
scroll to position [122, 0]
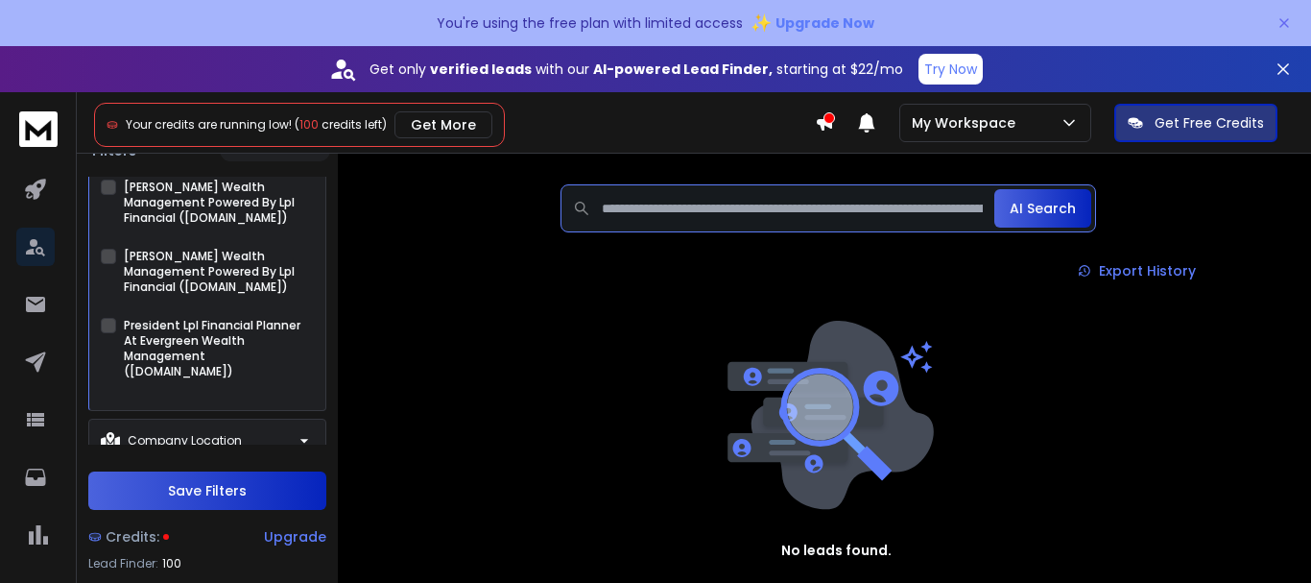
click at [199, 433] on p "Company Location" at bounding box center [185, 440] width 114 height 15
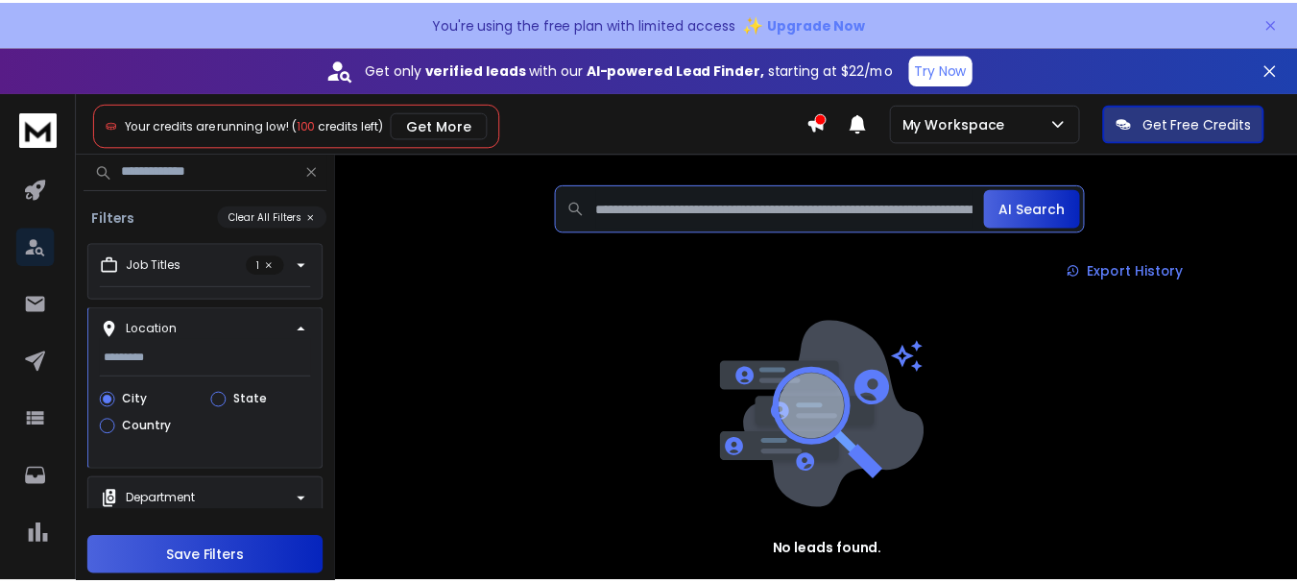
scroll to position [0, 0]
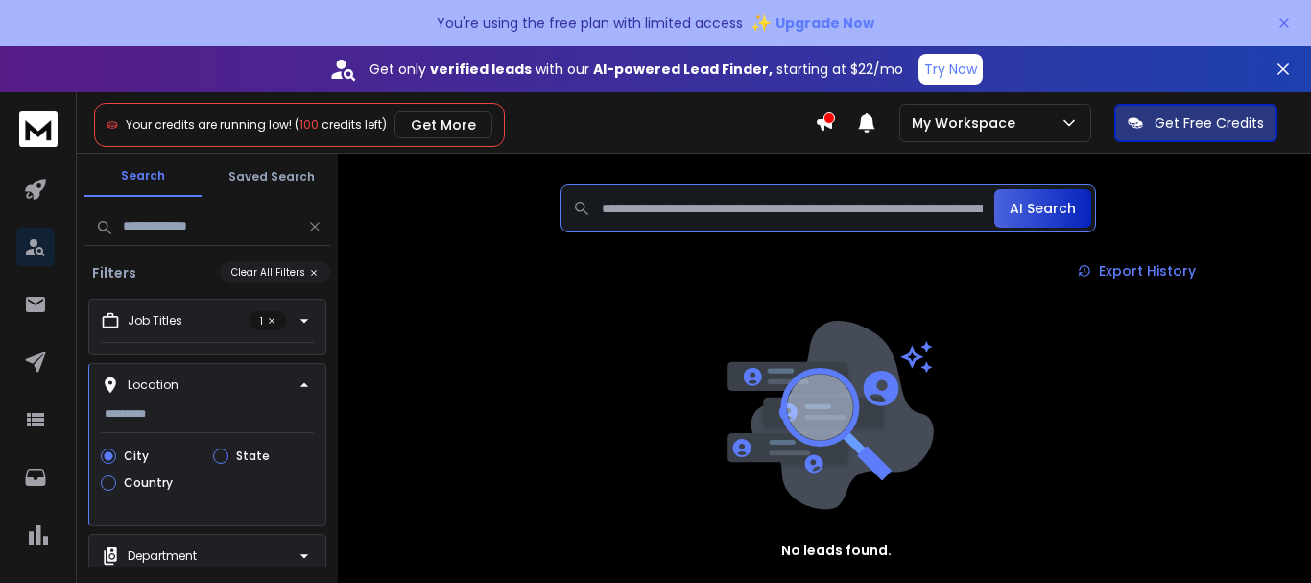
type input "**********"
click at [38, 123] on img at bounding box center [38, 129] width 38 height 36
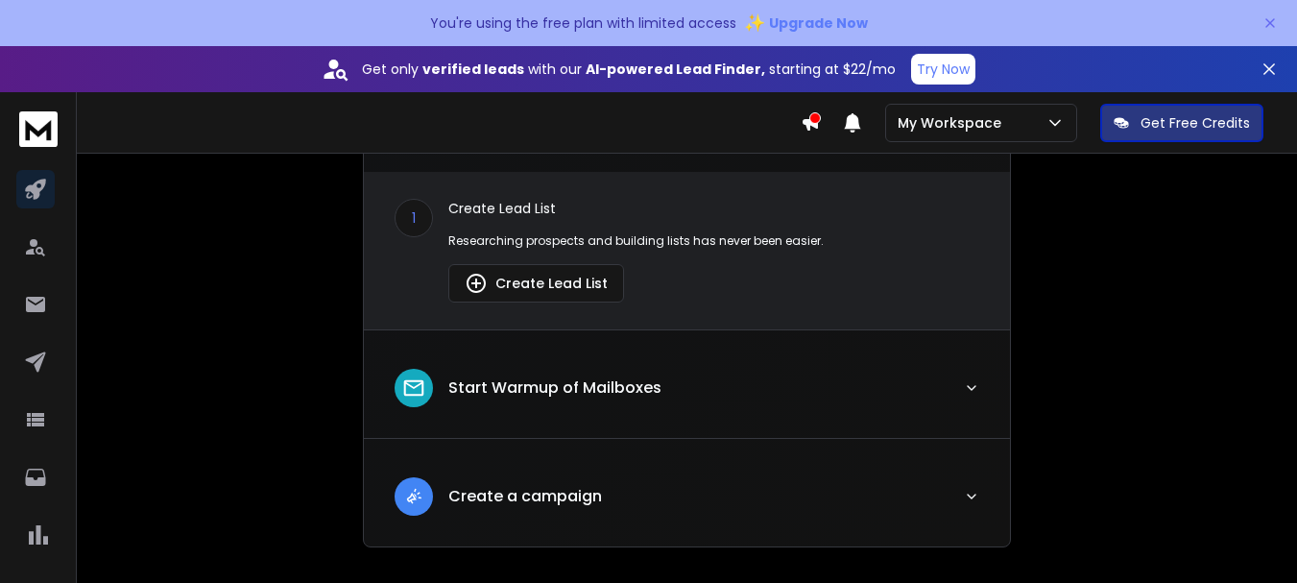
scroll to position [350, 0]
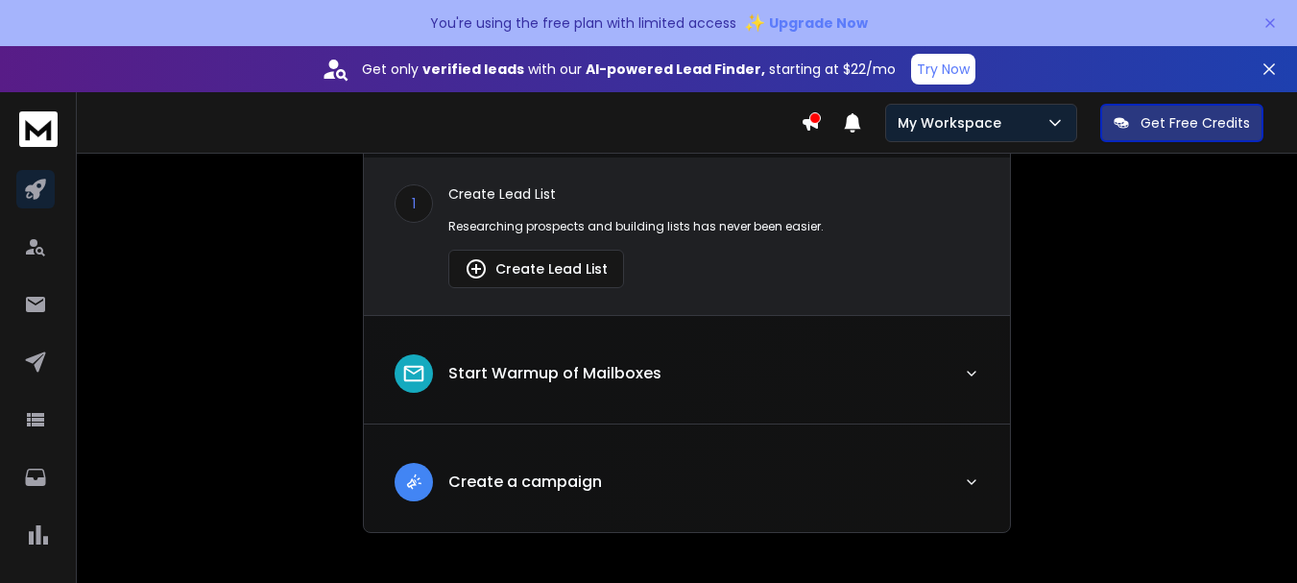
click at [951, 119] on p "My Workspace" at bounding box center [953, 122] width 111 height 19
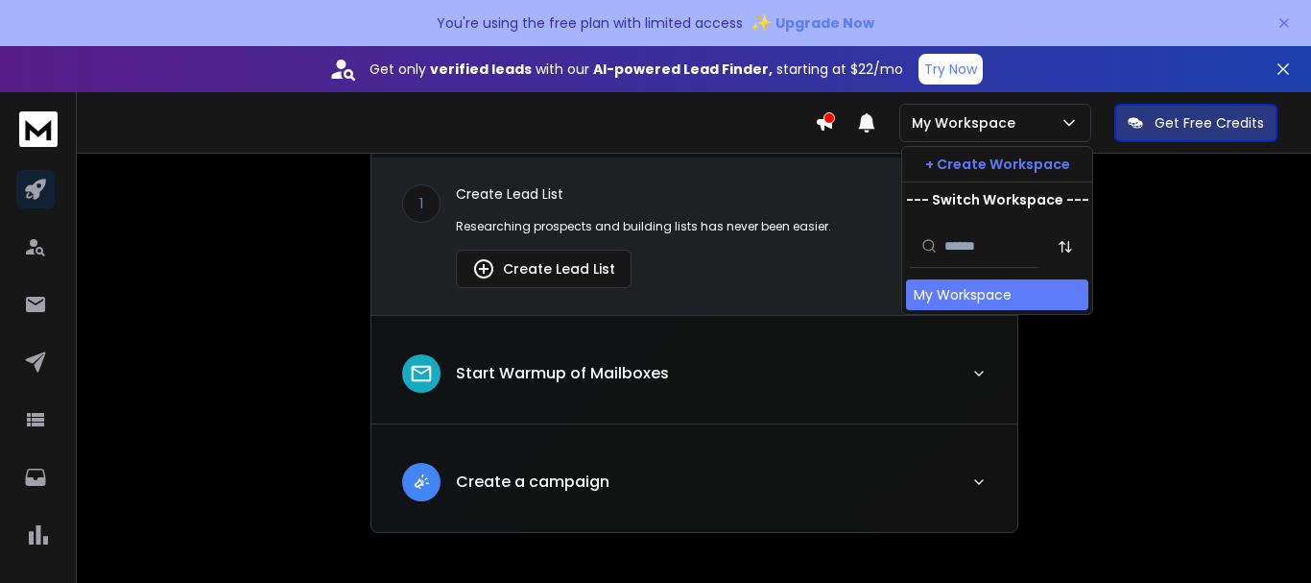
click at [950, 255] on input "text" at bounding box center [986, 246] width 83 height 42
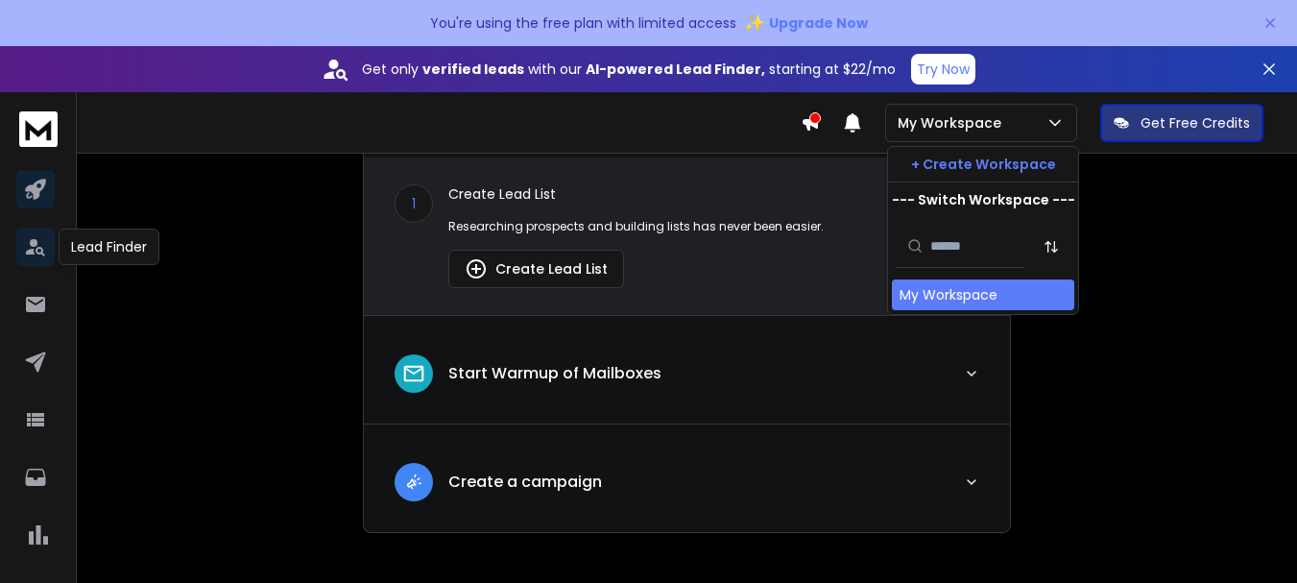
click at [37, 247] on icon at bounding box center [35, 246] width 23 height 23
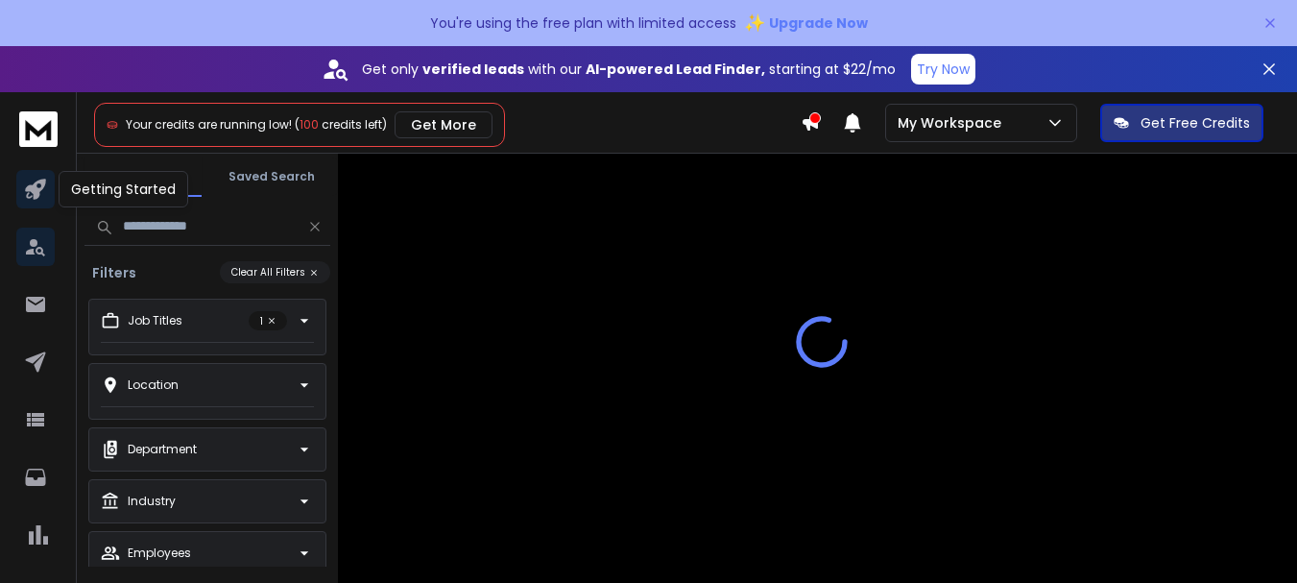
click at [41, 184] on icon at bounding box center [35, 189] width 21 height 21
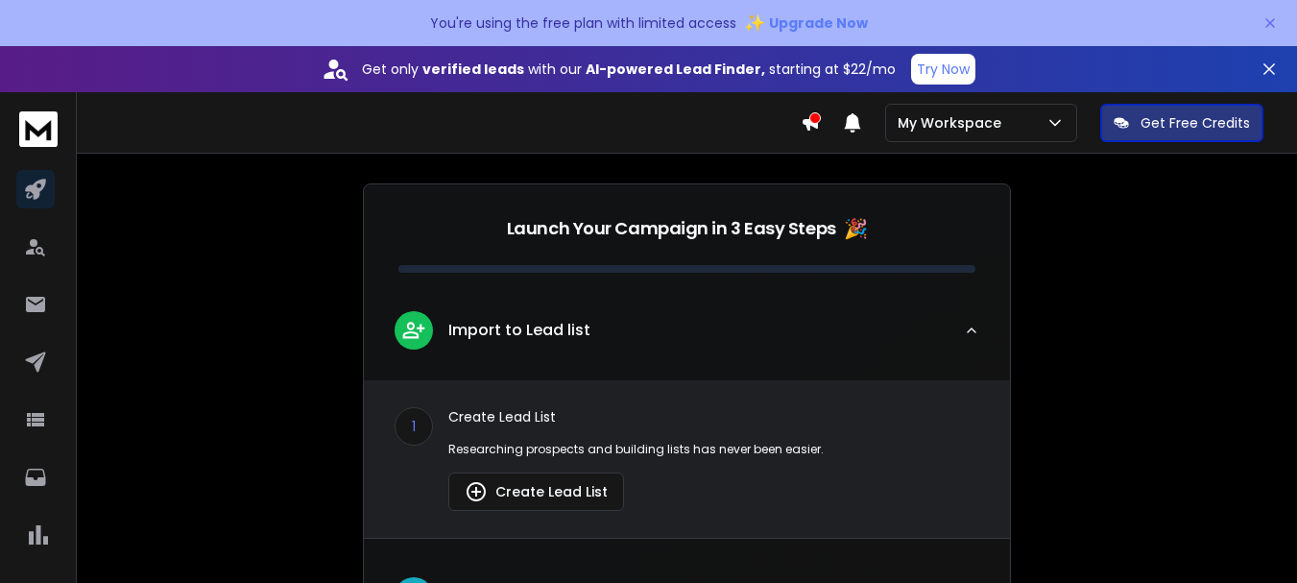
scroll to position [350, 0]
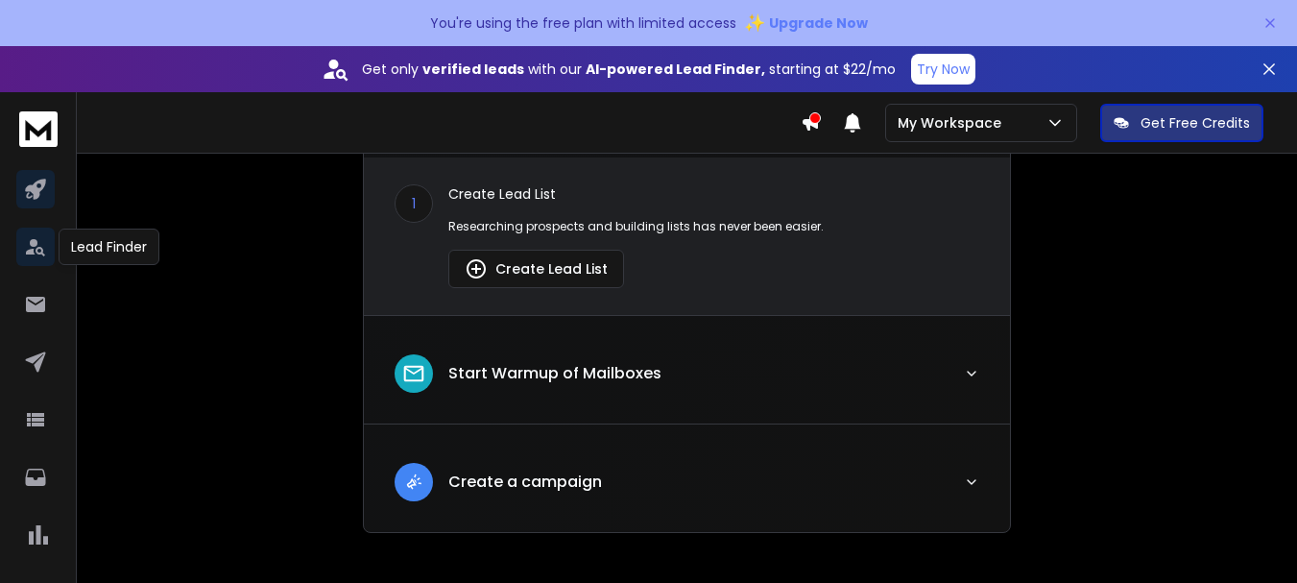
click at [45, 259] on link at bounding box center [35, 247] width 38 height 38
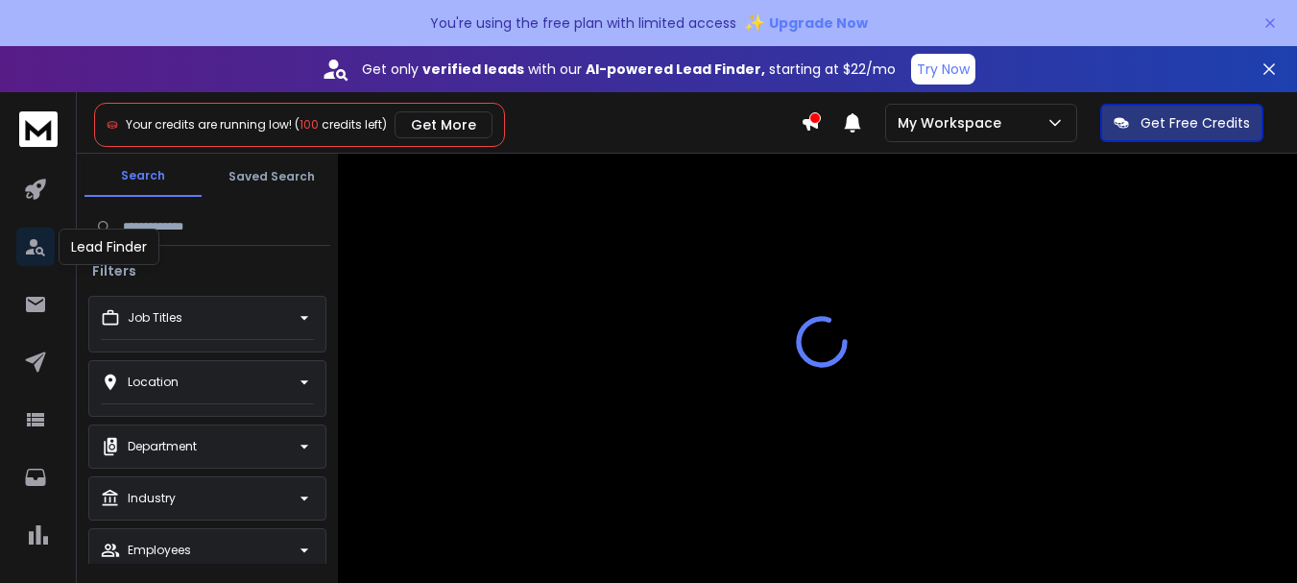
scroll to position [46, 0]
type input "**********"
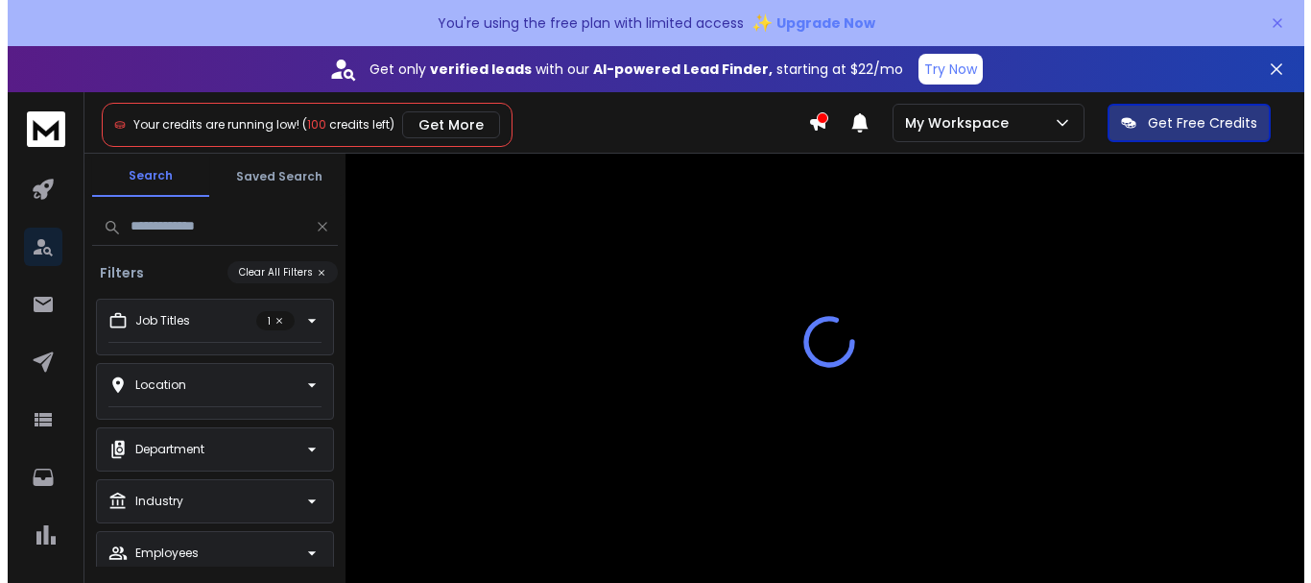
scroll to position [0, 0]
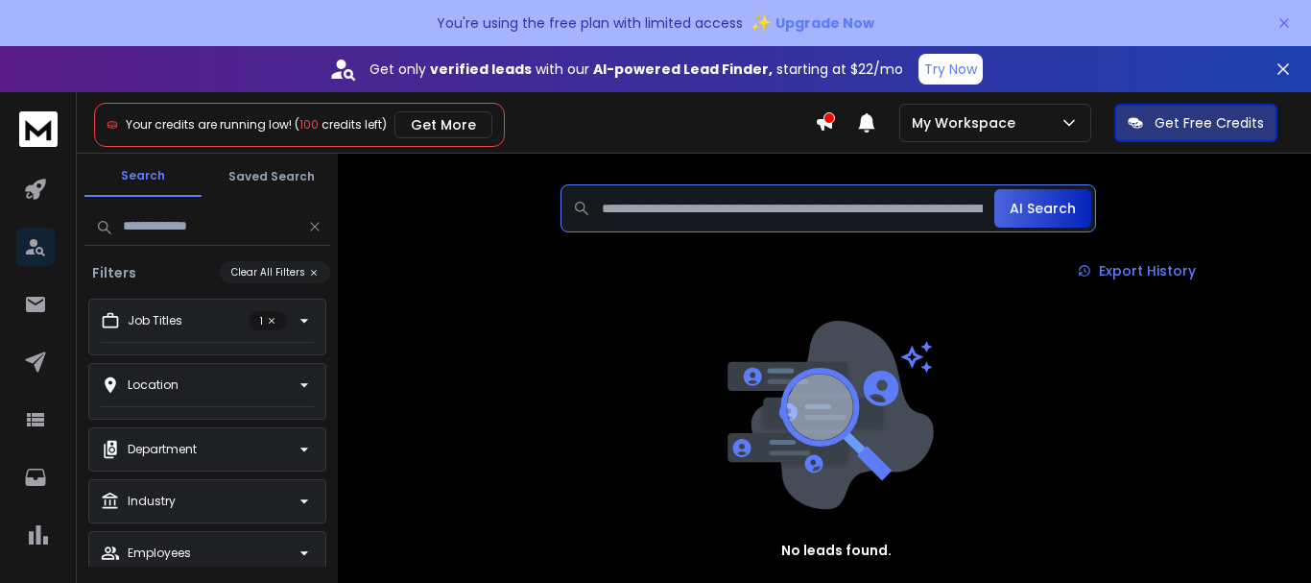
click at [256, 396] on div "Location" at bounding box center [207, 391] width 238 height 57
click at [703, 197] on textarea at bounding box center [792, 208] width 381 height 38
